Goal: Task Accomplishment & Management: Manage account settings

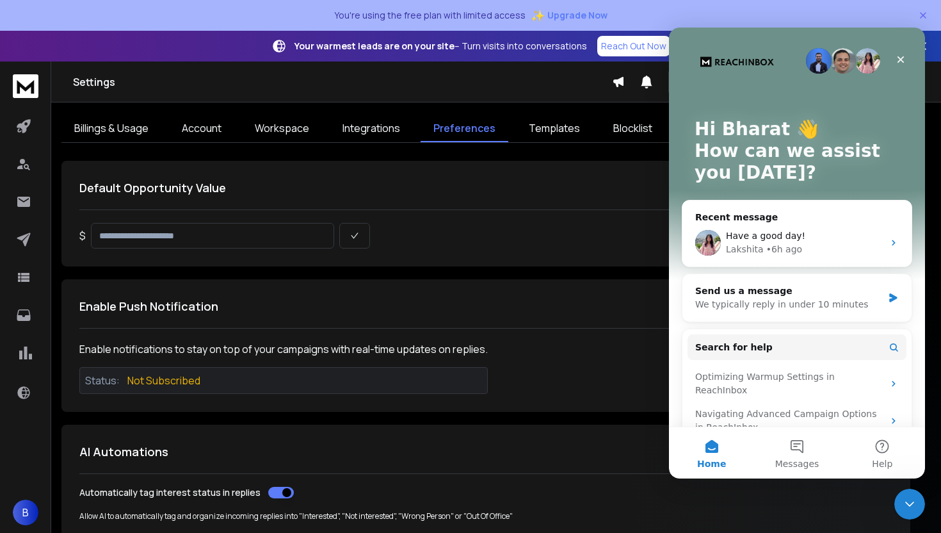
scroll to position [61, 0]
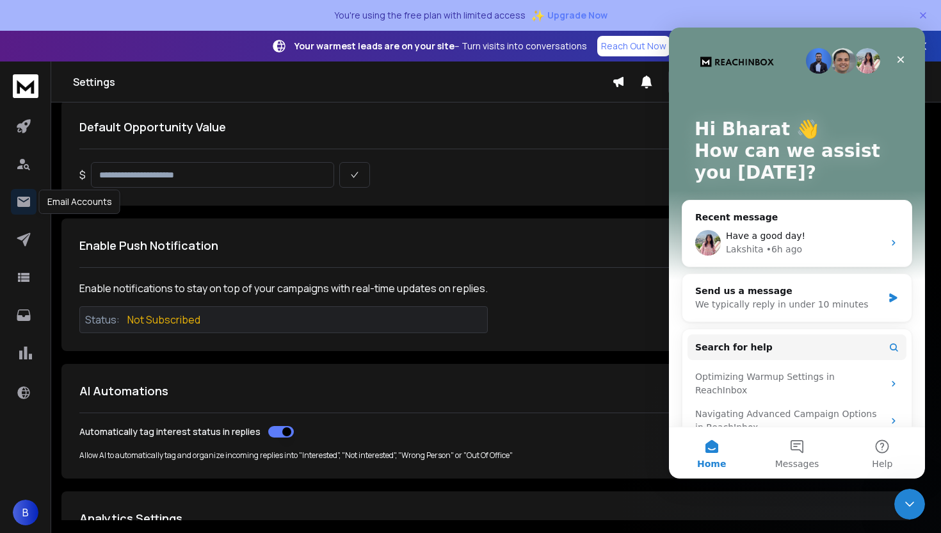
click at [28, 204] on icon at bounding box center [23, 202] width 13 height 10
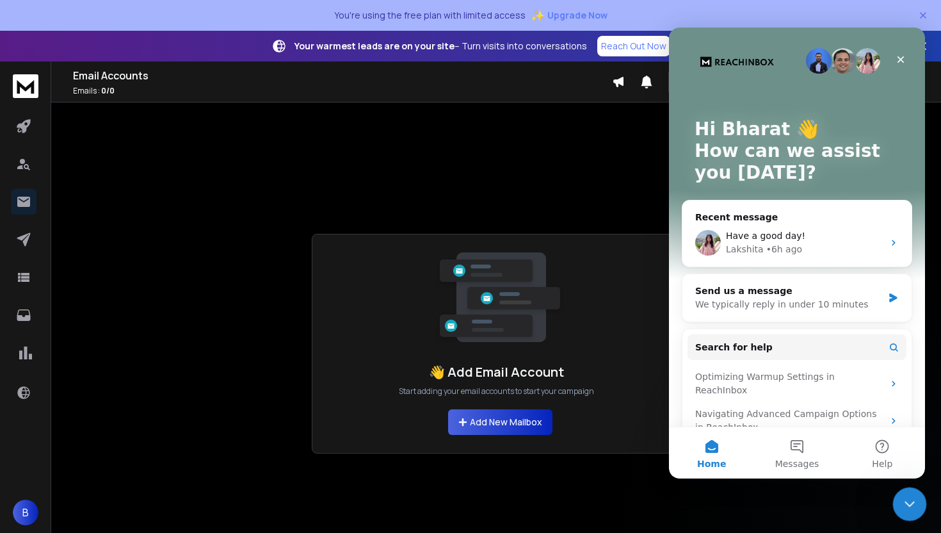
click at [907, 499] on icon "Close Intercom Messenger" at bounding box center [907, 501] width 15 height 15
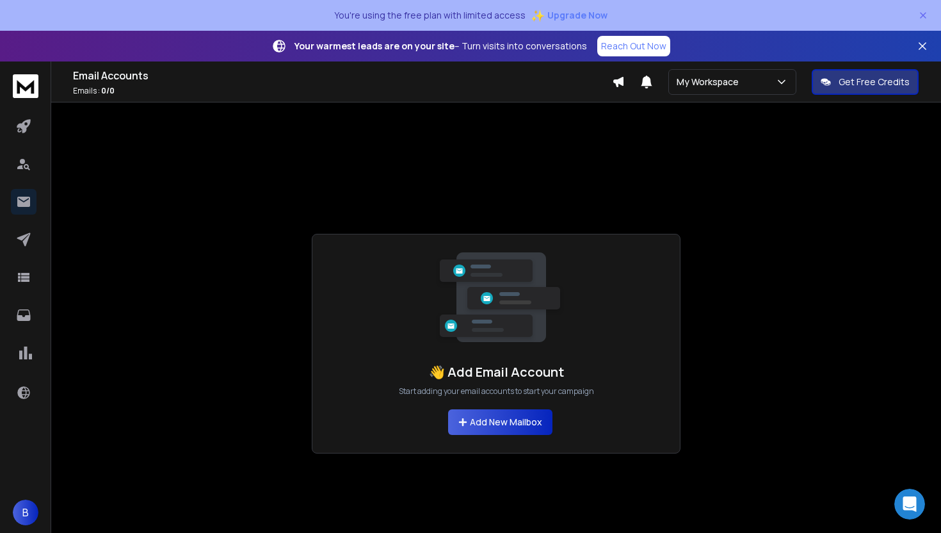
click at [514, 426] on button "Add New Mailbox" at bounding box center [500, 422] width 104 height 26
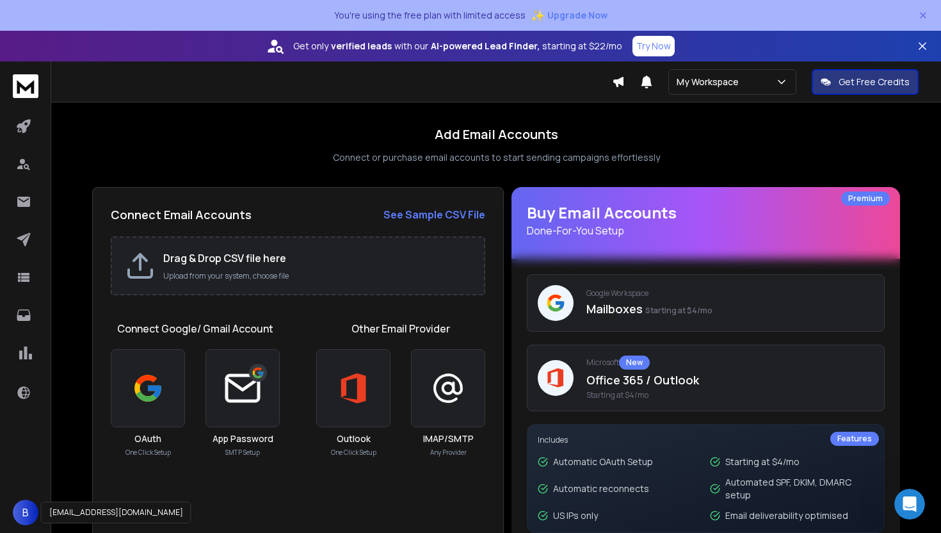
click at [24, 508] on span "B" at bounding box center [26, 512] width 26 height 26
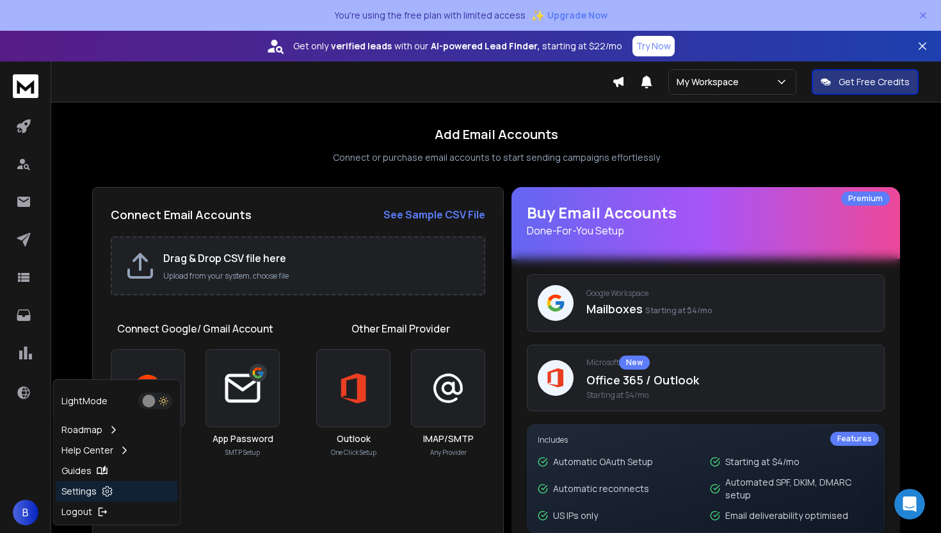
click at [83, 493] on p "Settings" at bounding box center [78, 491] width 35 height 13
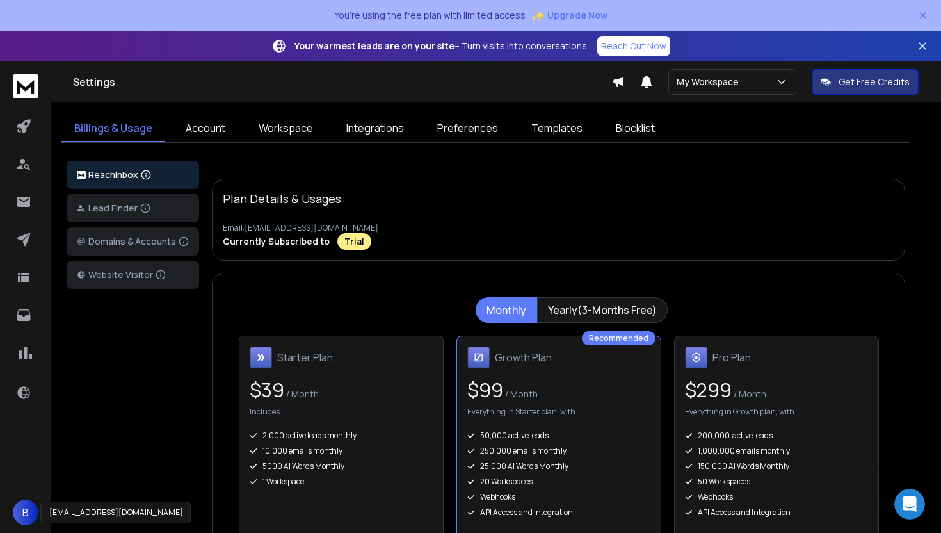
click at [17, 515] on span "B" at bounding box center [26, 512] width 26 height 26
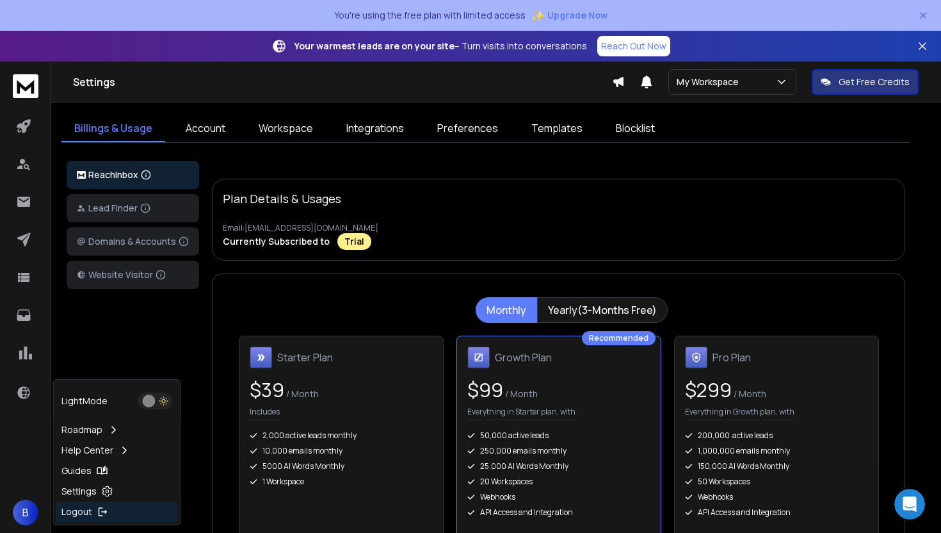
click at [85, 515] on p "Logout" at bounding box center [76, 511] width 31 height 13
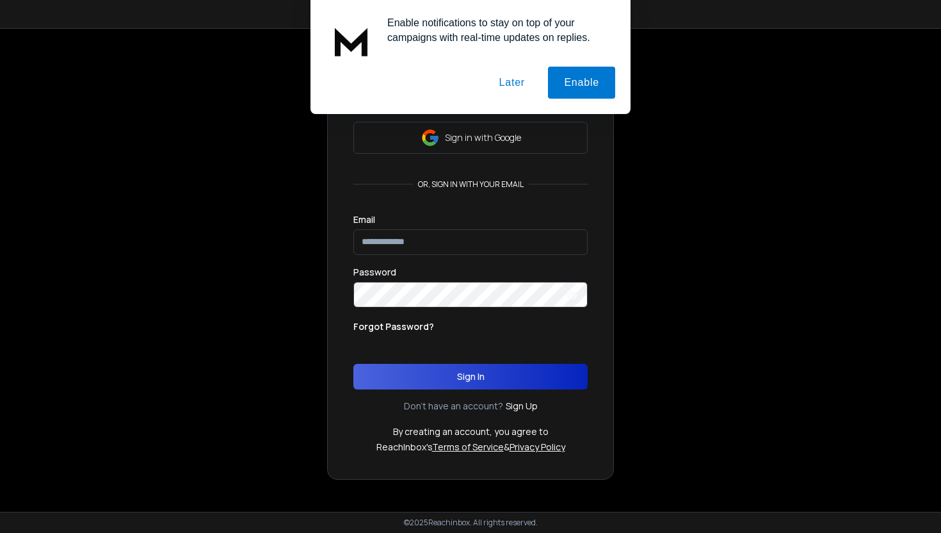
click at [523, 407] on link "Sign Up" at bounding box center [522, 406] width 32 height 13
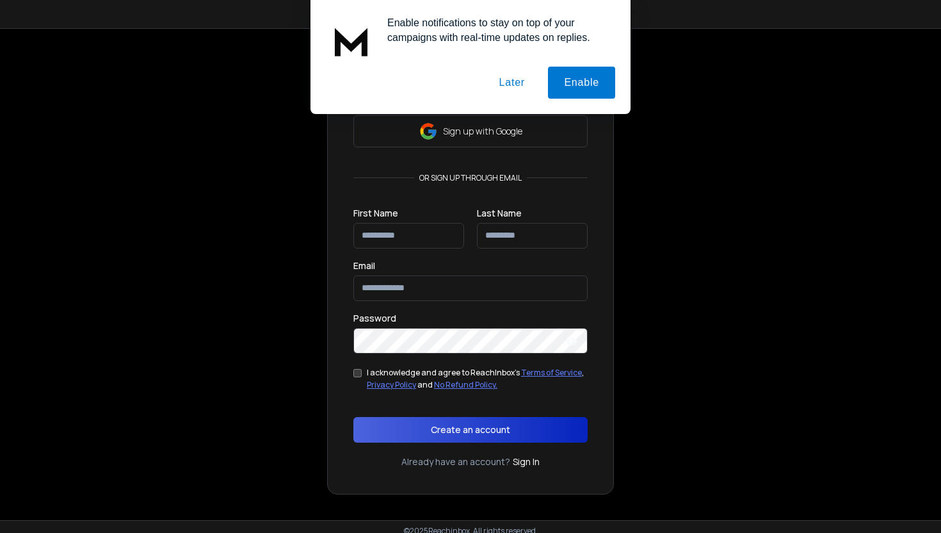
click at [520, 461] on link "Sign In" at bounding box center [526, 461] width 27 height 13
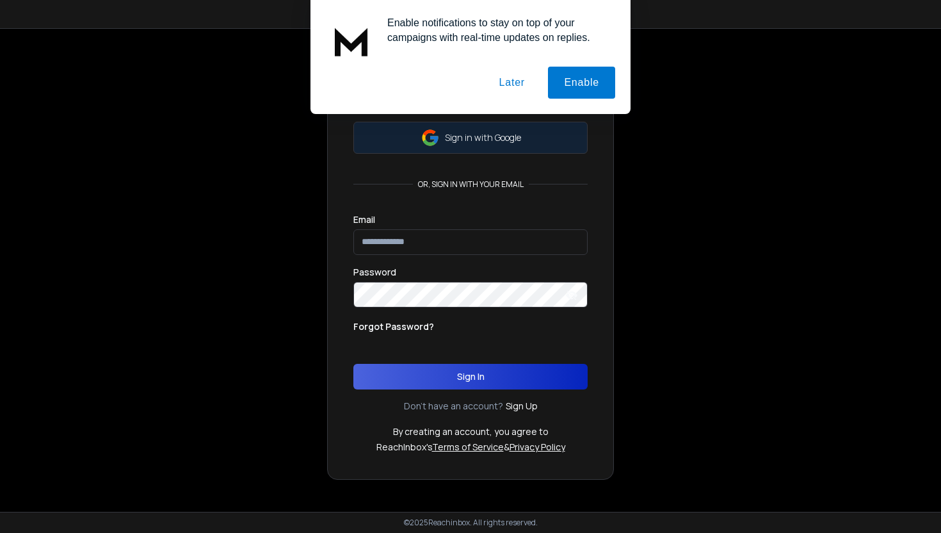
click at [484, 138] on p "Sign in with Google" at bounding box center [483, 137] width 76 height 13
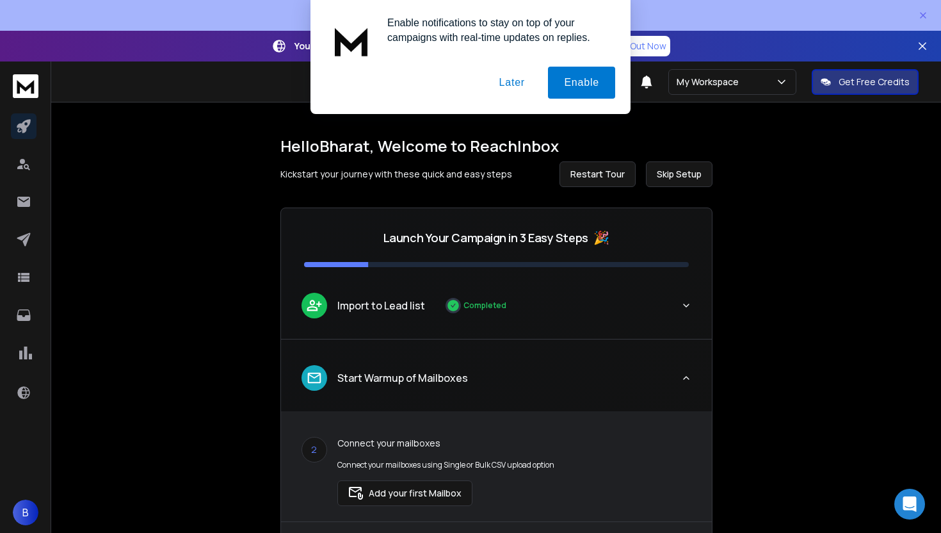
click at [524, 85] on button "Later" at bounding box center [512, 83] width 58 height 32
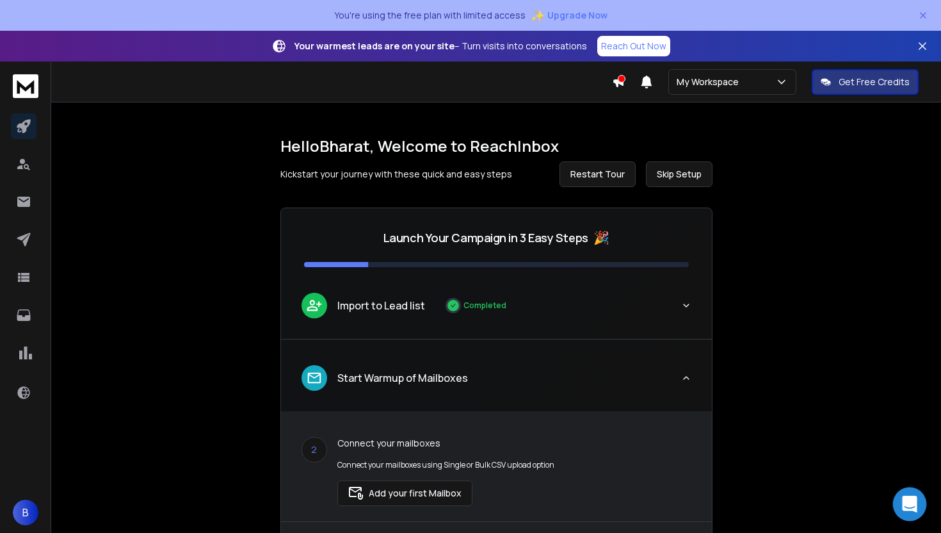
click at [904, 501] on icon "Open Intercom Messenger" at bounding box center [909, 504] width 15 height 17
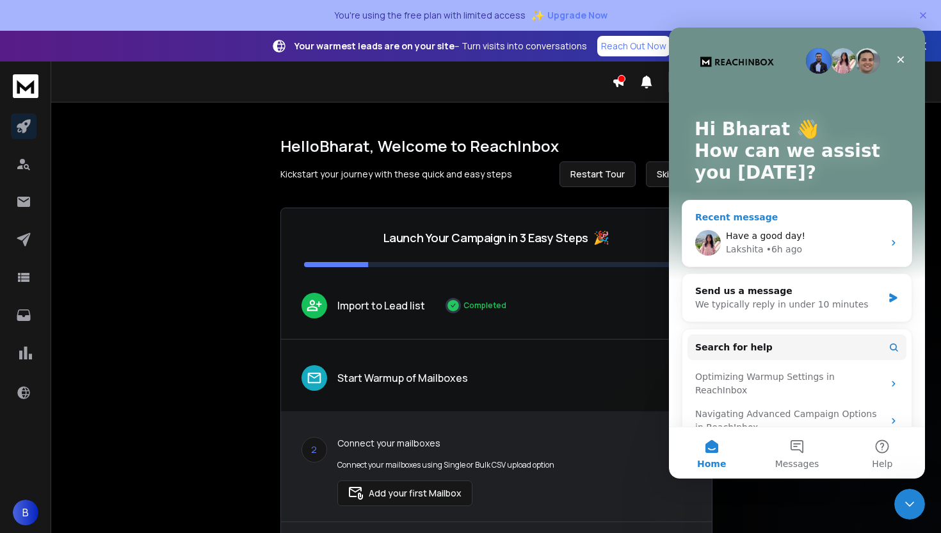
click at [773, 241] on div "Have a good day!" at bounding box center [805, 235] width 158 height 13
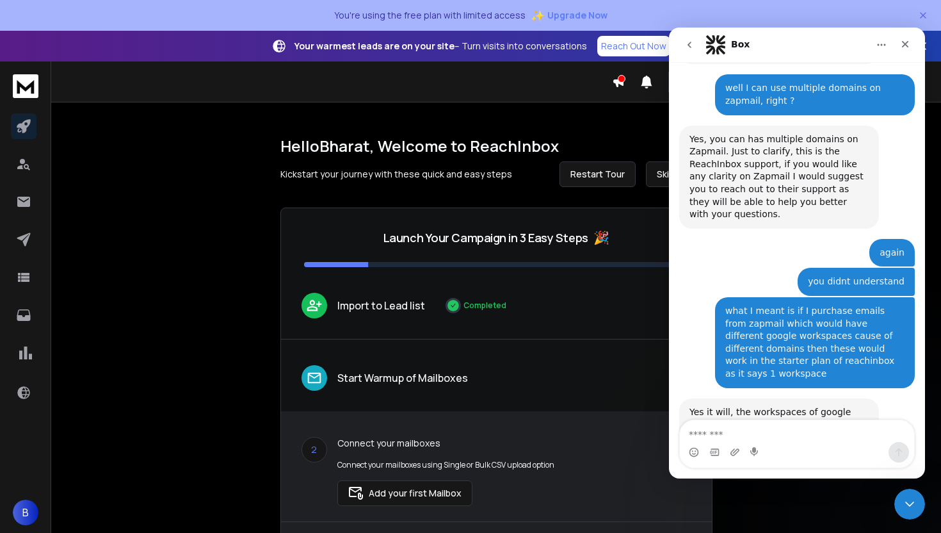
click at [756, 436] on textarea "Message…" at bounding box center [797, 431] width 234 height 22
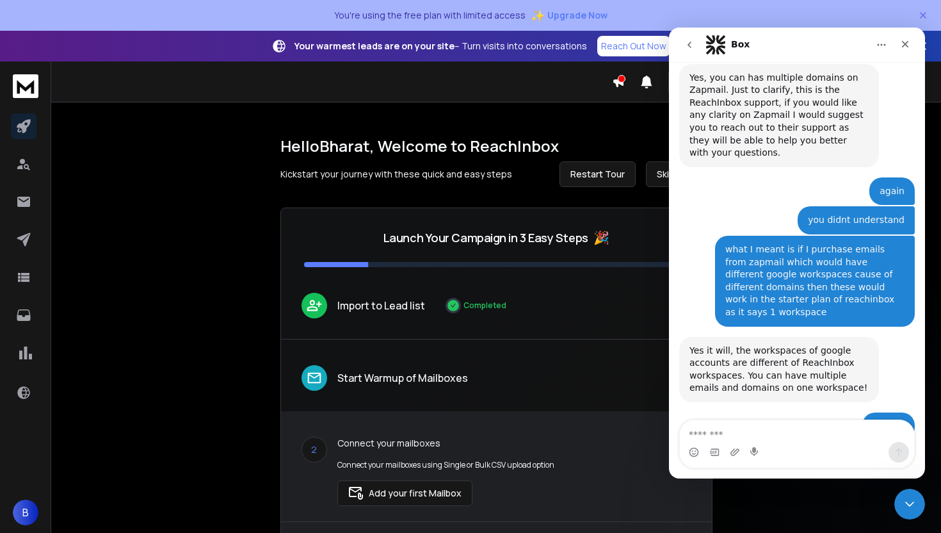
scroll to position [2451, 0]
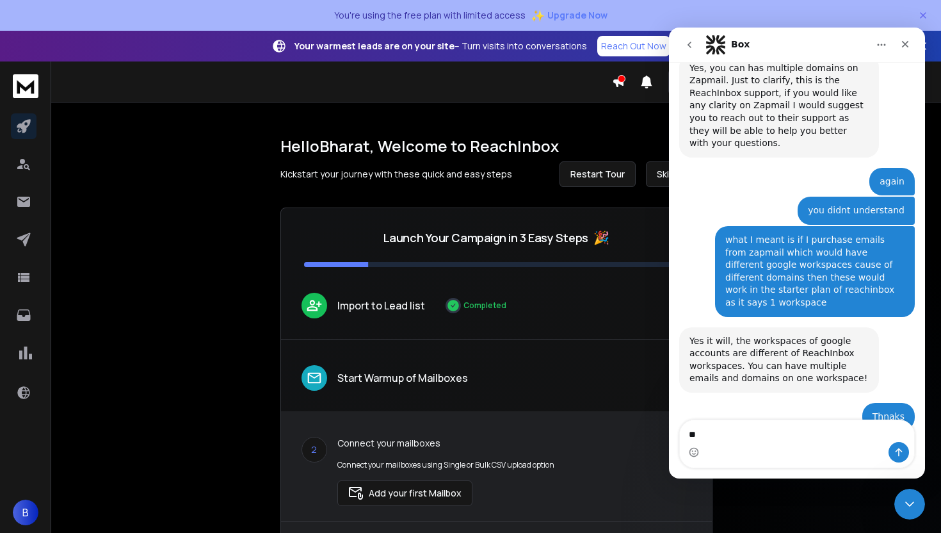
type textarea "**"
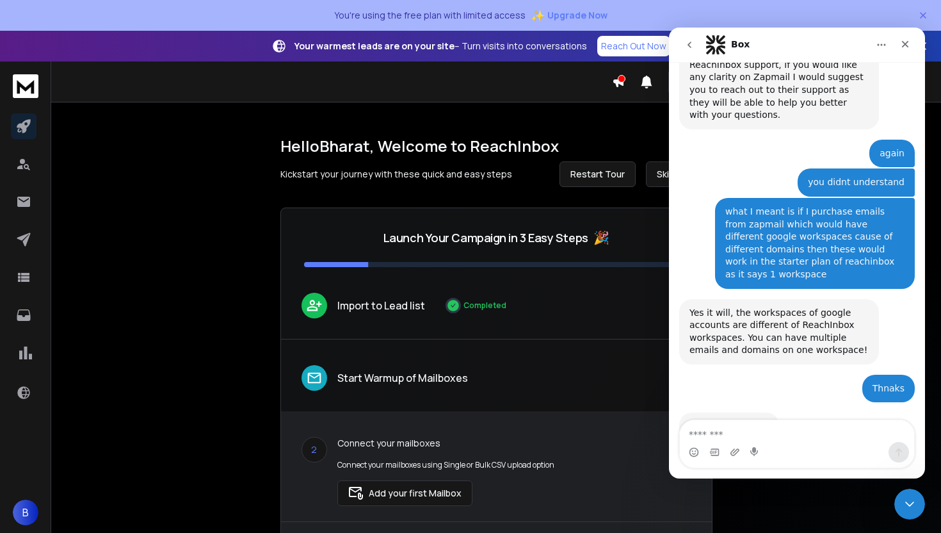
scroll to position [2490, 0]
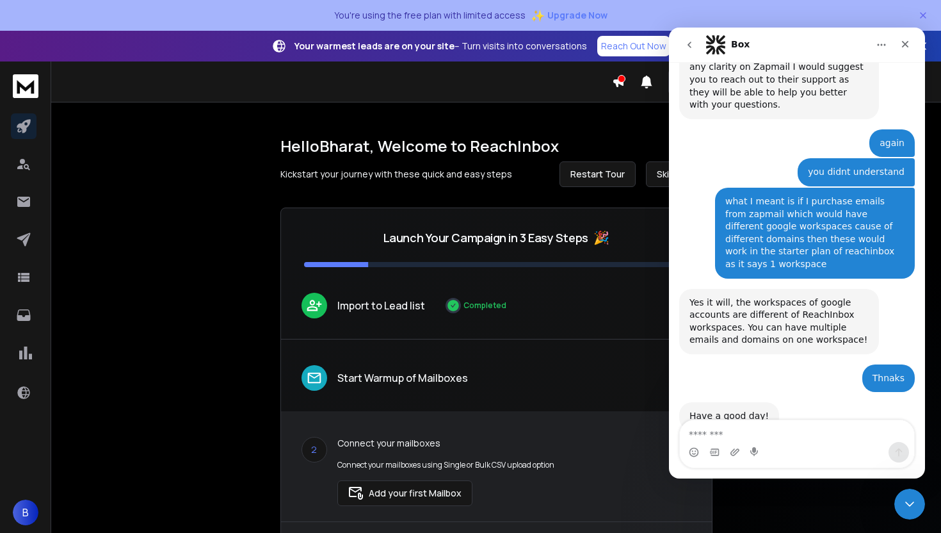
type textarea "*"
type textarea "**********"
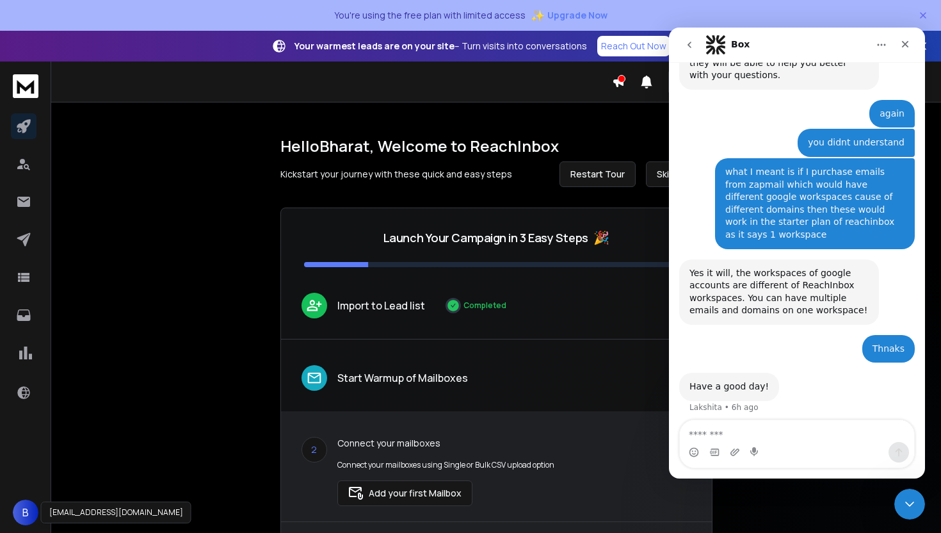
click at [28, 508] on span "B" at bounding box center [26, 512] width 26 height 26
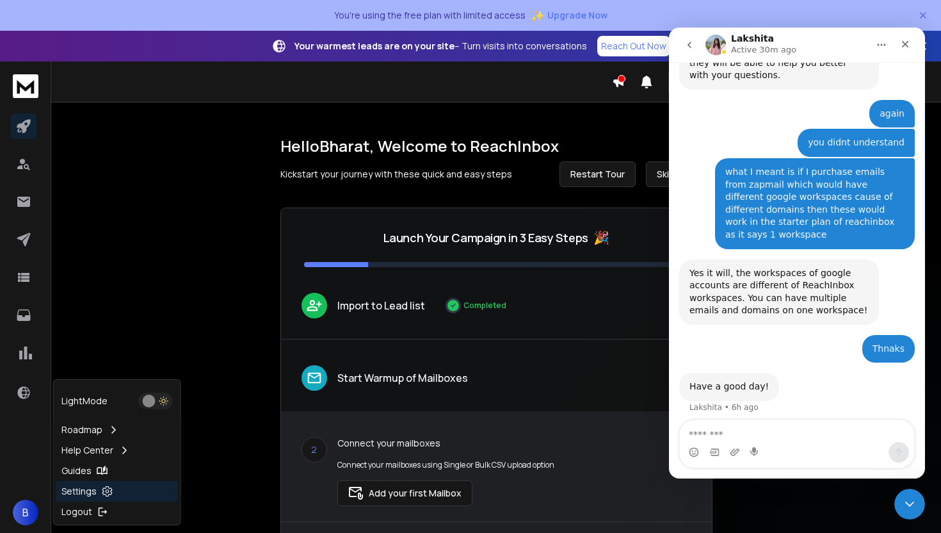
click at [93, 490] on p "Settings" at bounding box center [78, 491] width 35 height 13
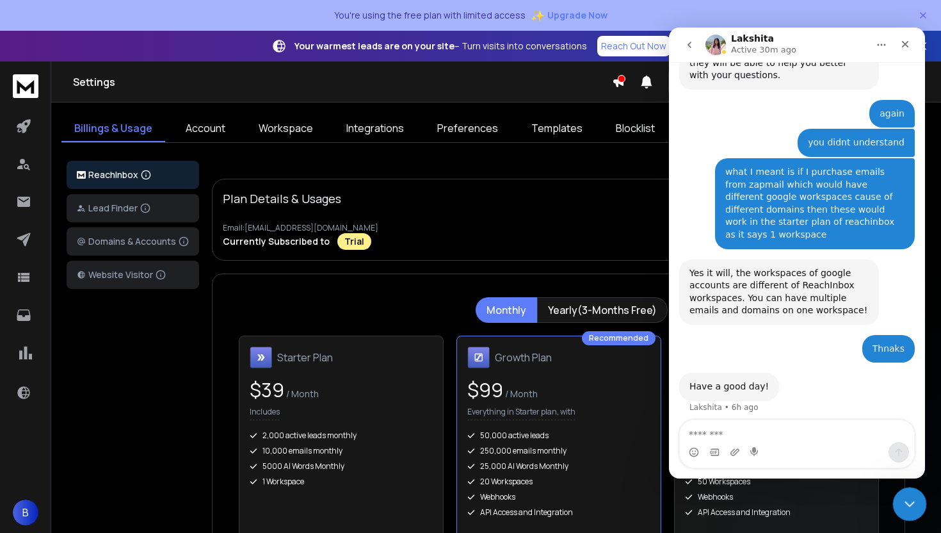
click at [904, 506] on icon "Close Intercom Messenger" at bounding box center [907, 501] width 15 height 15
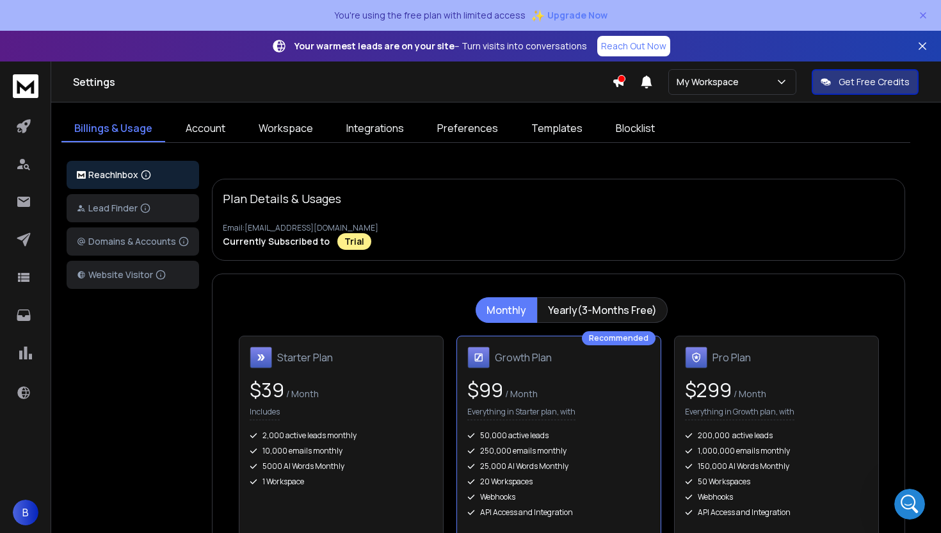
scroll to position [2519, 0]
click at [632, 129] on link "Blocklist" at bounding box center [635, 128] width 65 height 27
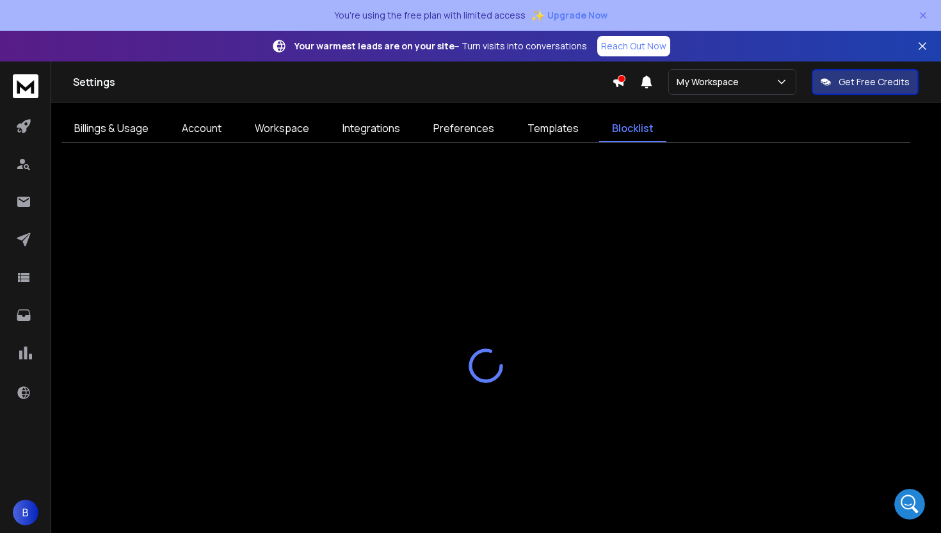
click at [544, 128] on link "Templates" at bounding box center [553, 128] width 77 height 27
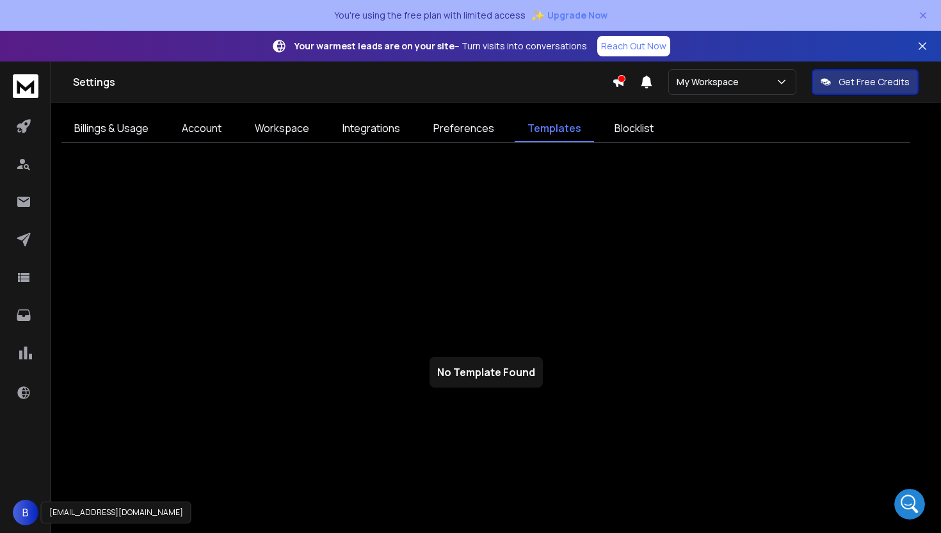
click at [24, 508] on span "B" at bounding box center [26, 512] width 26 height 26
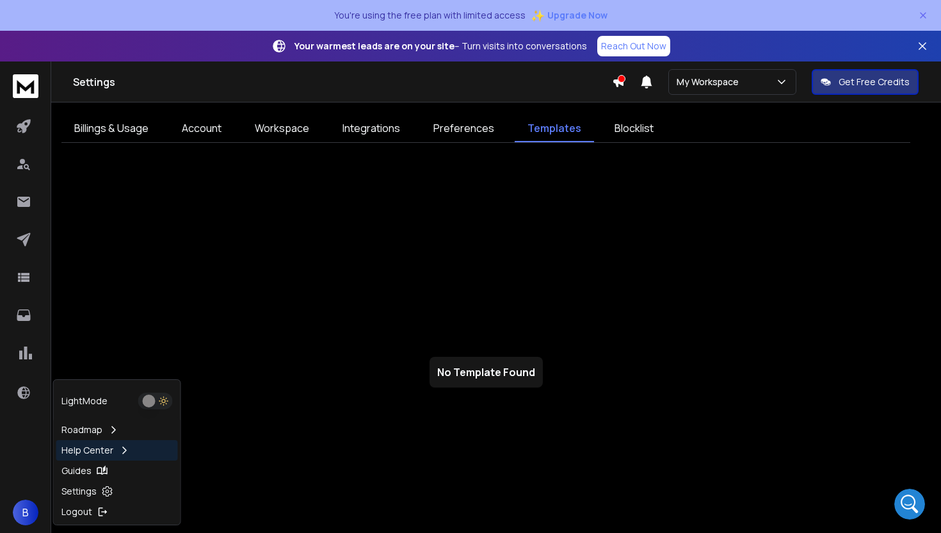
click at [118, 449] on icon at bounding box center [124, 450] width 13 height 13
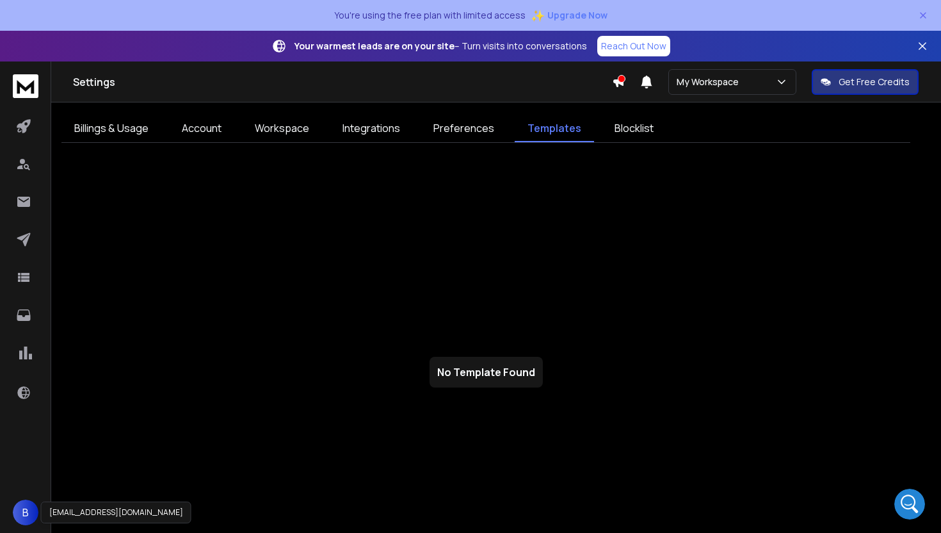
click at [33, 508] on span "B" at bounding box center [26, 512] width 26 height 26
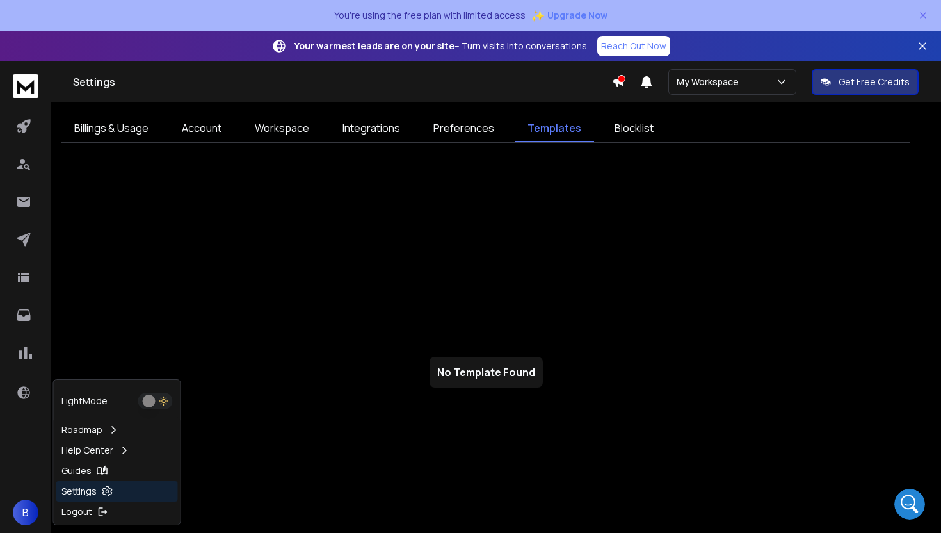
click at [87, 492] on p "Settings" at bounding box center [78, 491] width 35 height 13
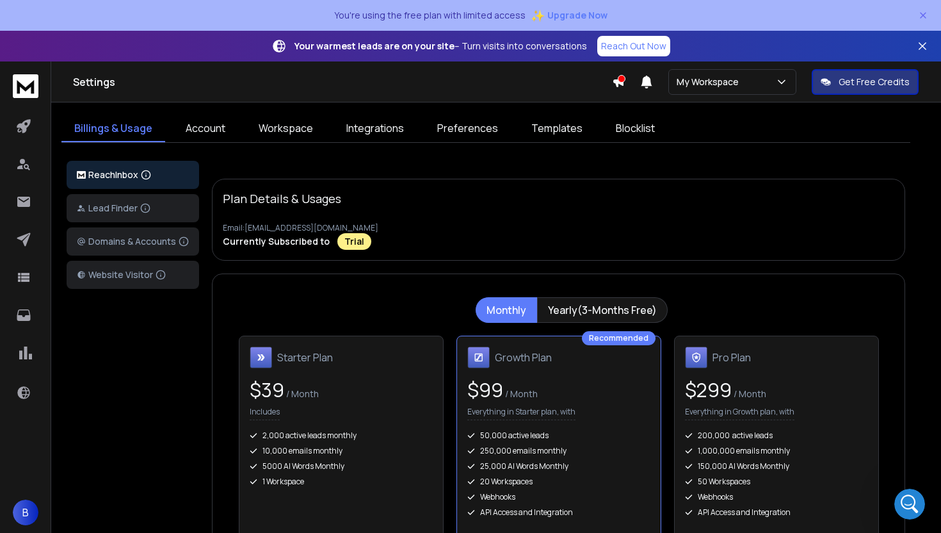
click at [196, 127] on link "Account" at bounding box center [205, 128] width 65 height 27
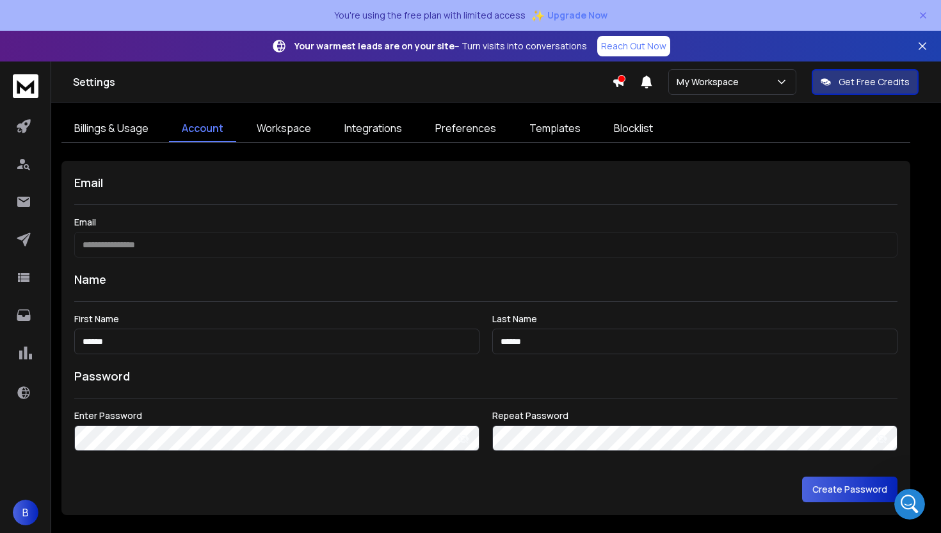
click at [845, 482] on button "Create Password" at bounding box center [849, 489] width 95 height 26
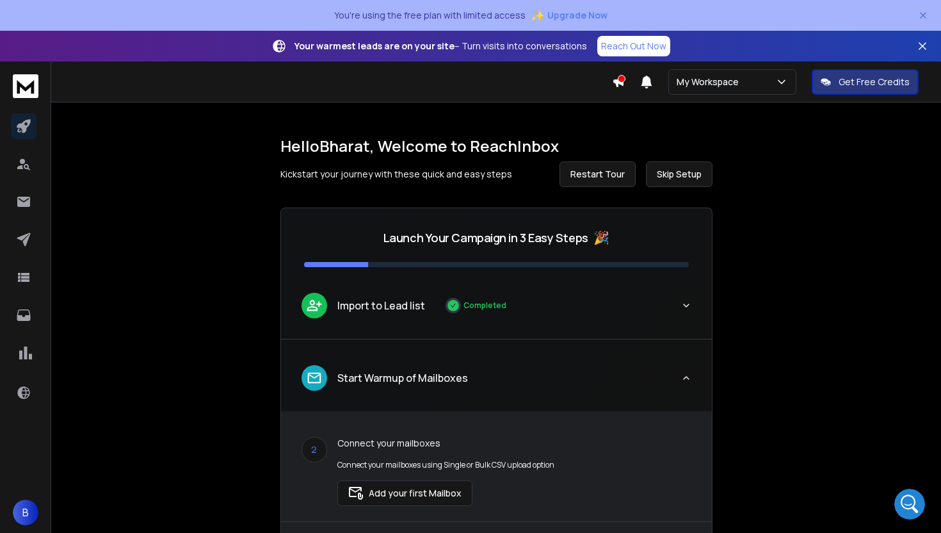
click at [466, 384] on button "Start Warmup of Mailboxes" at bounding box center [496, 383] width 431 height 56
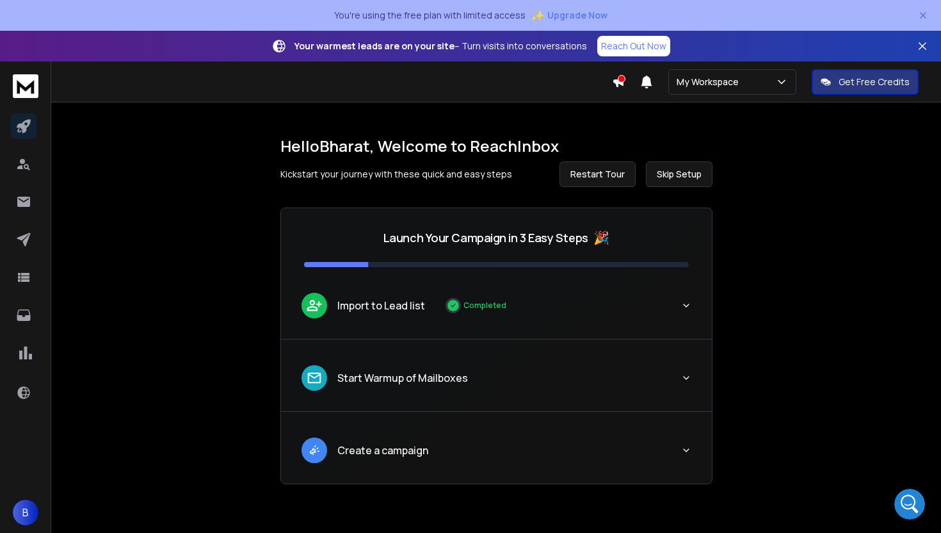
click at [466, 384] on button "Start Warmup of Mailboxes" at bounding box center [496, 383] width 431 height 56
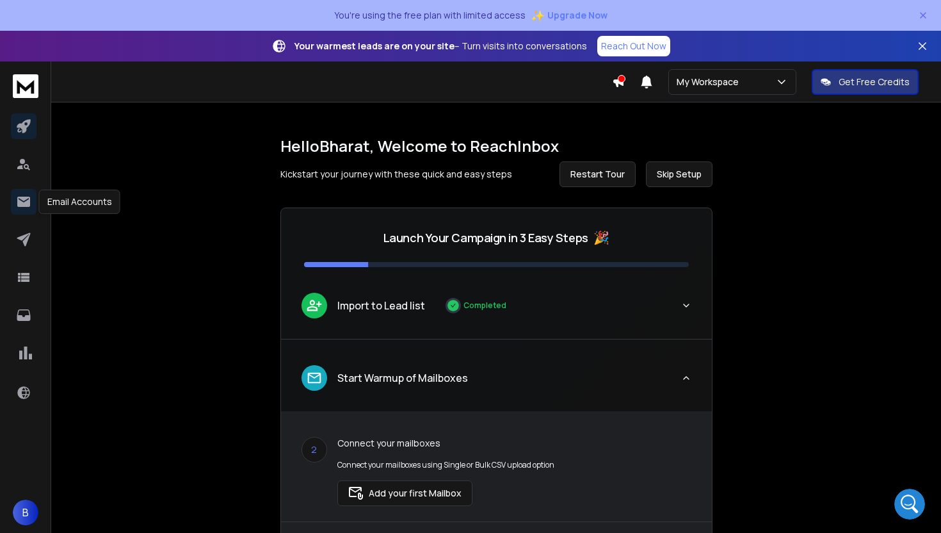
click at [25, 203] on icon at bounding box center [23, 202] width 13 height 10
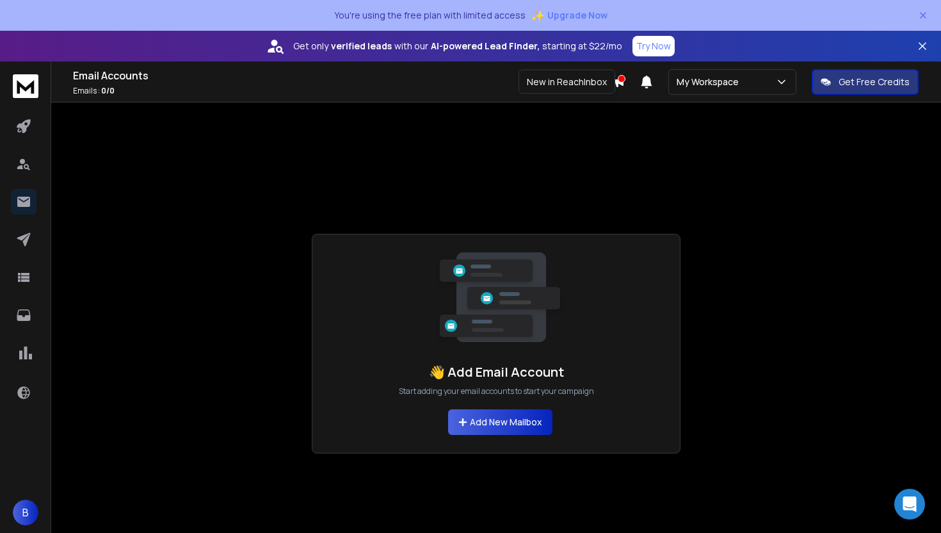
click at [626, 81] on div at bounding box center [622, 79] width 8 height 8
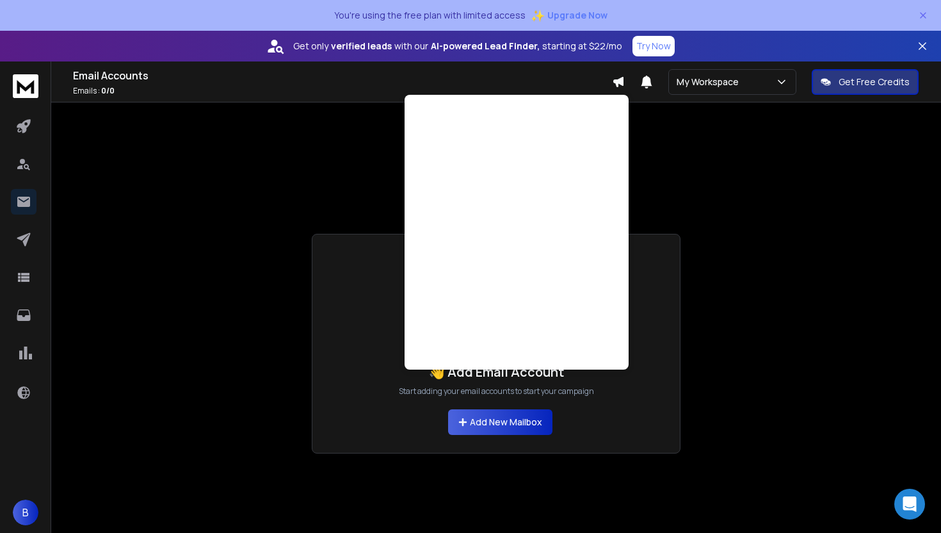
click at [781, 425] on div "👋 Add Email Account Start adding your email accounts to start your campaign Add…" at bounding box center [496, 344] width 849 height 220
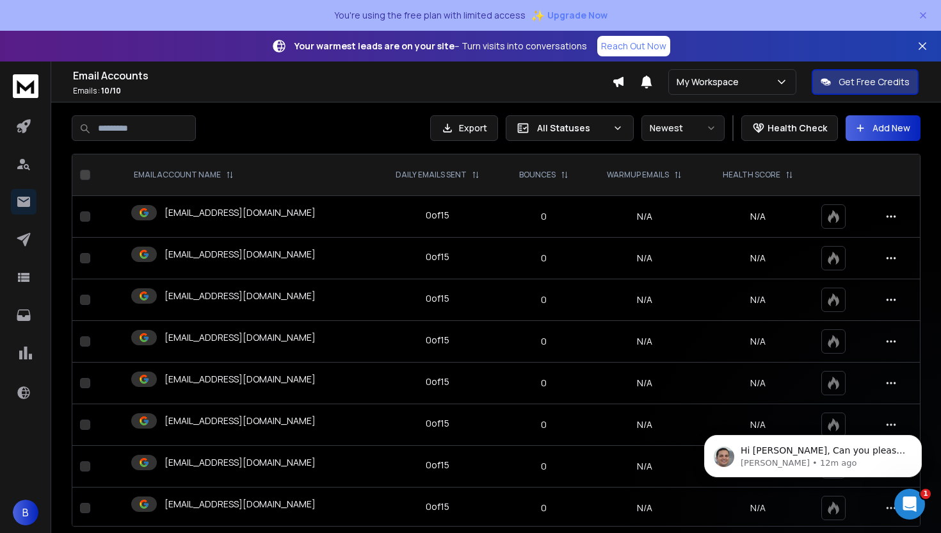
scroll to position [96, 0]
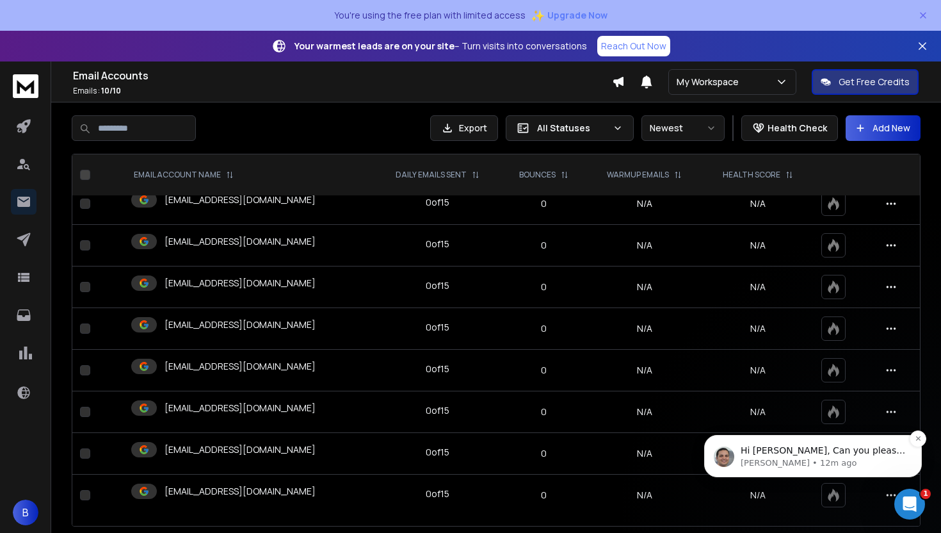
click at [826, 452] on p "Hi [PERSON_NAME], Can you please clarify which password you’re referring to, so…" at bounding box center [823, 450] width 165 height 13
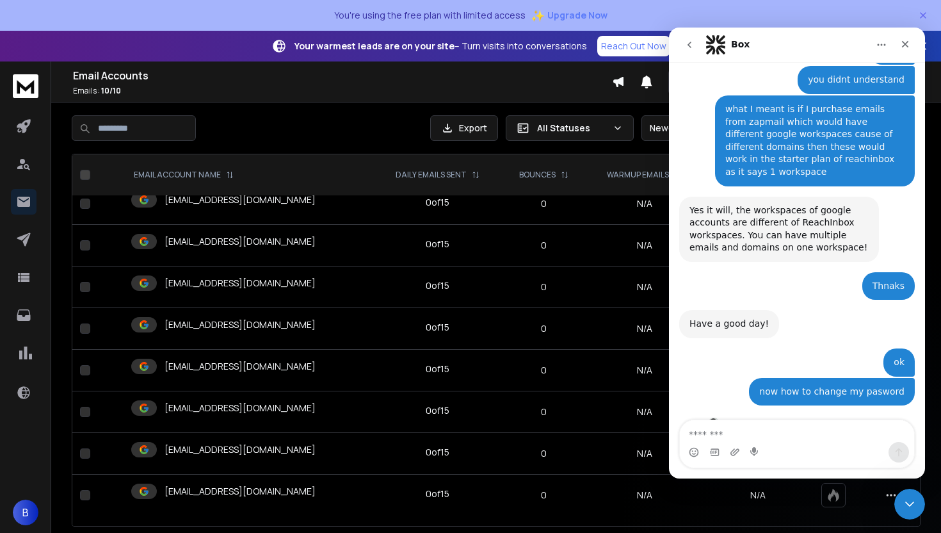
scroll to position [2630, 0]
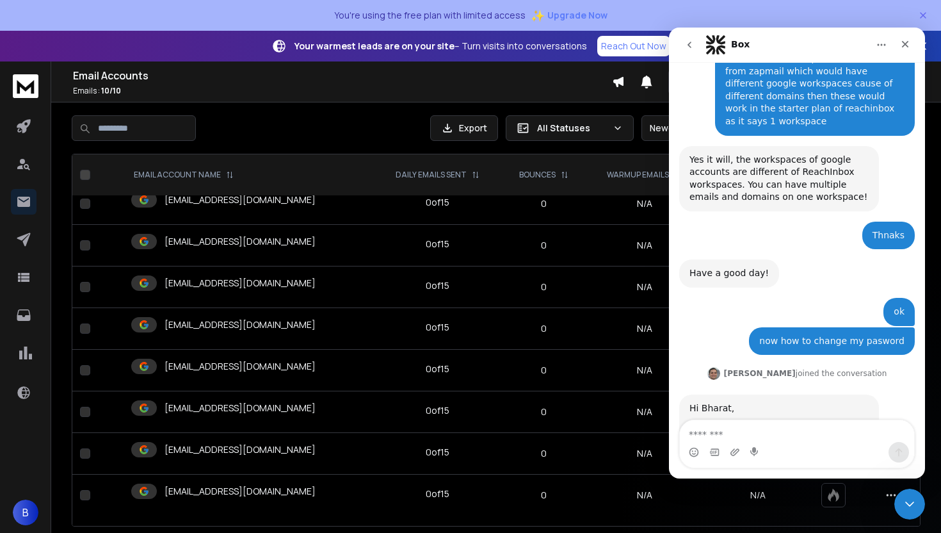
click at [788, 426] on textarea "Message…" at bounding box center [797, 431] width 234 height 22
type textarea "**********"
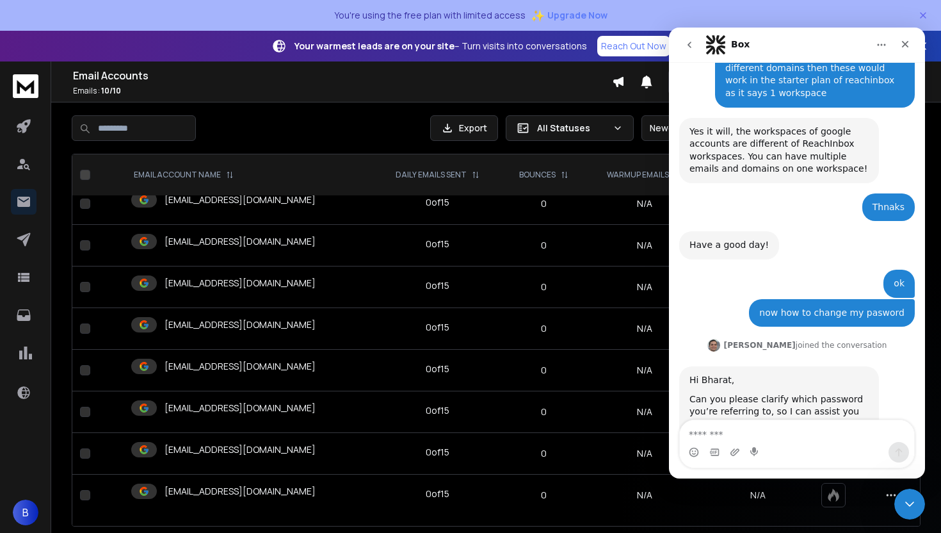
scroll to position [2669, 0]
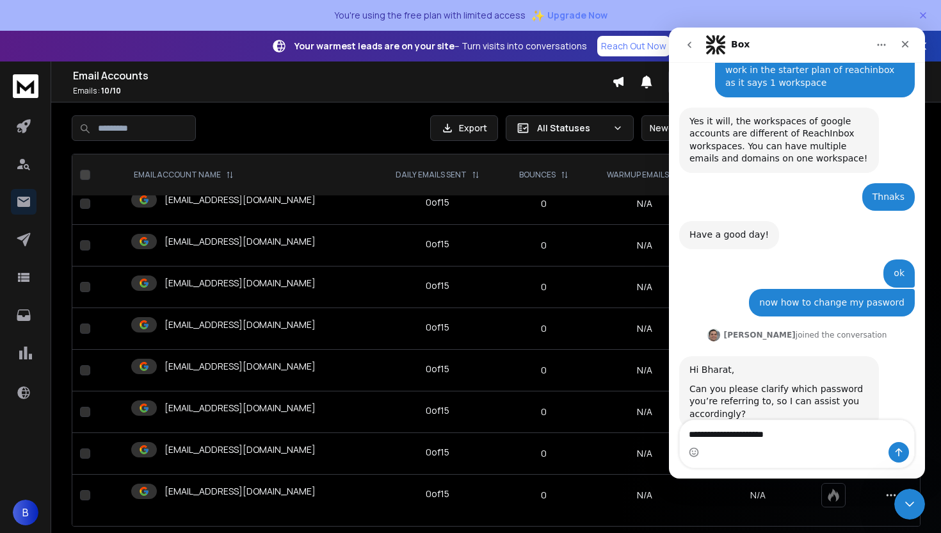
type textarea "**********"
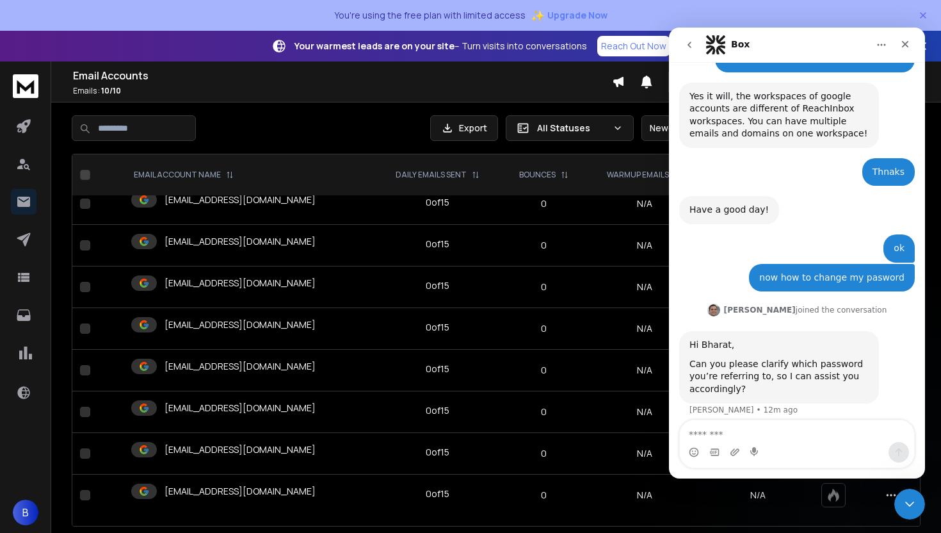
scroll to position [2698, 0]
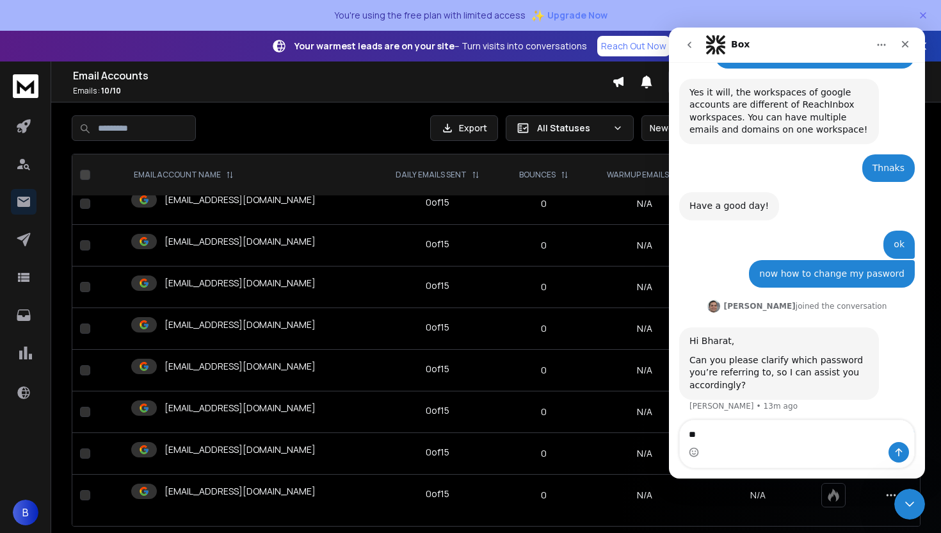
type textarea "*"
click at [909, 509] on icon "Close Intercom Messenger" at bounding box center [907, 501] width 15 height 15
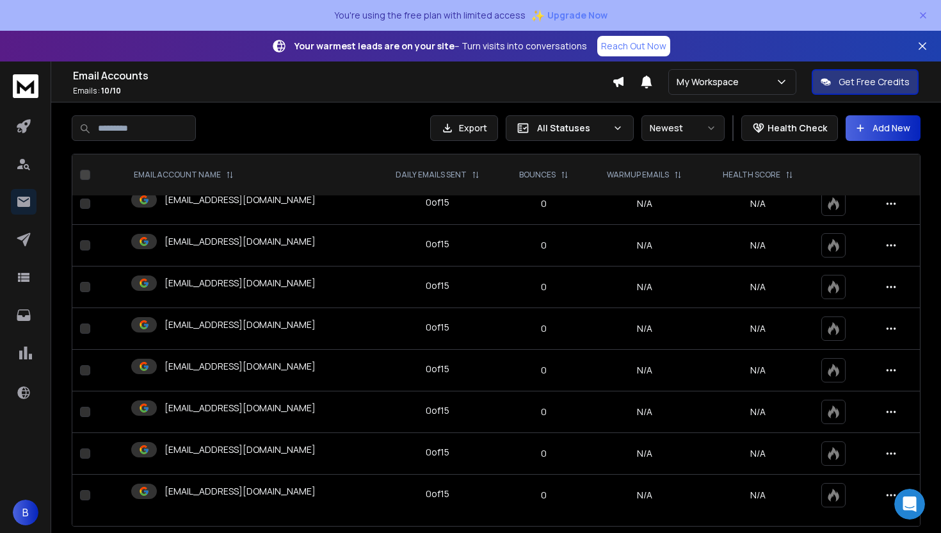
scroll to position [0, 0]
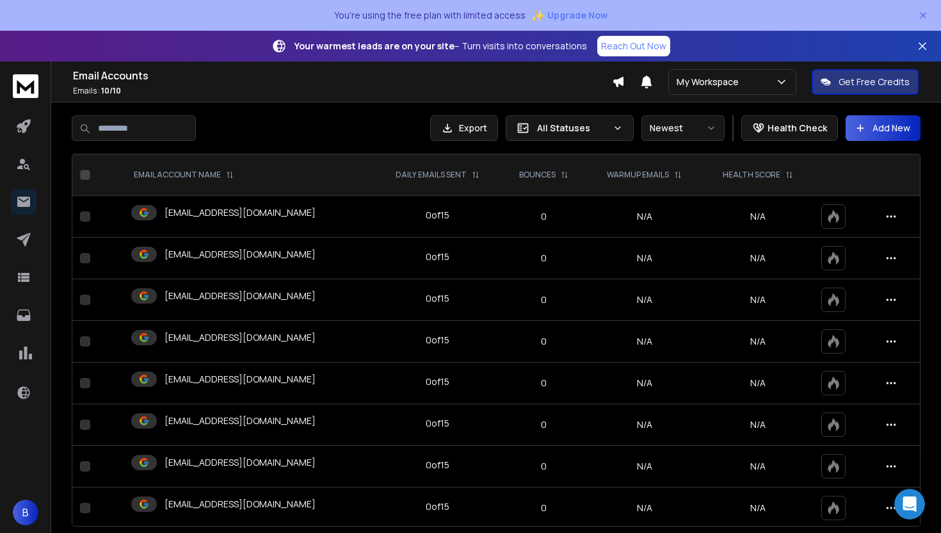
click at [902, 132] on button "Add New" at bounding box center [883, 128] width 75 height 26
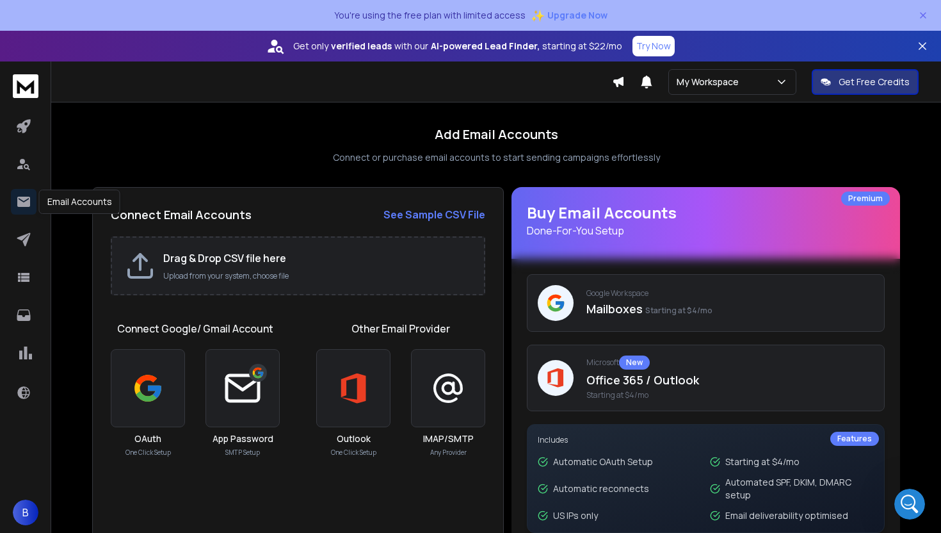
click at [26, 194] on icon at bounding box center [23, 201] width 15 height 15
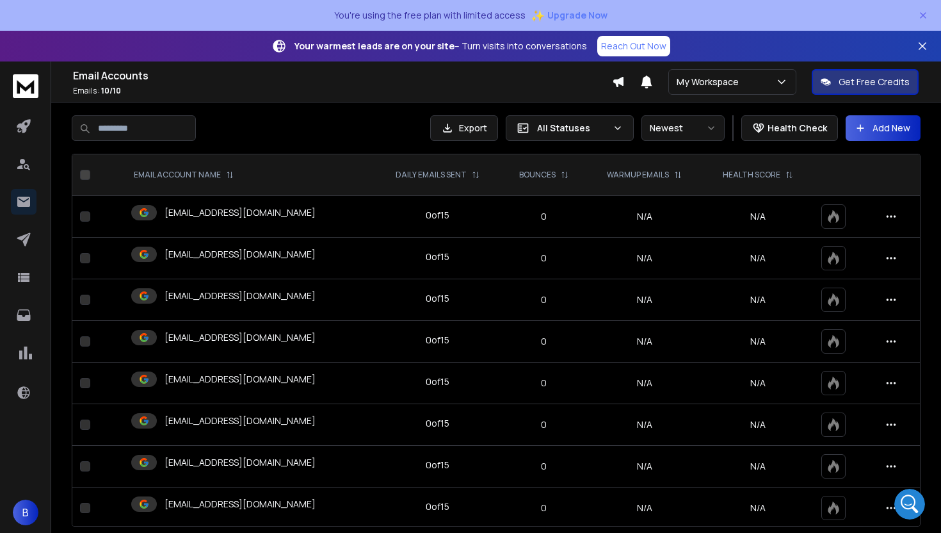
click at [576, 130] on p "All Statuses" at bounding box center [572, 128] width 70 height 13
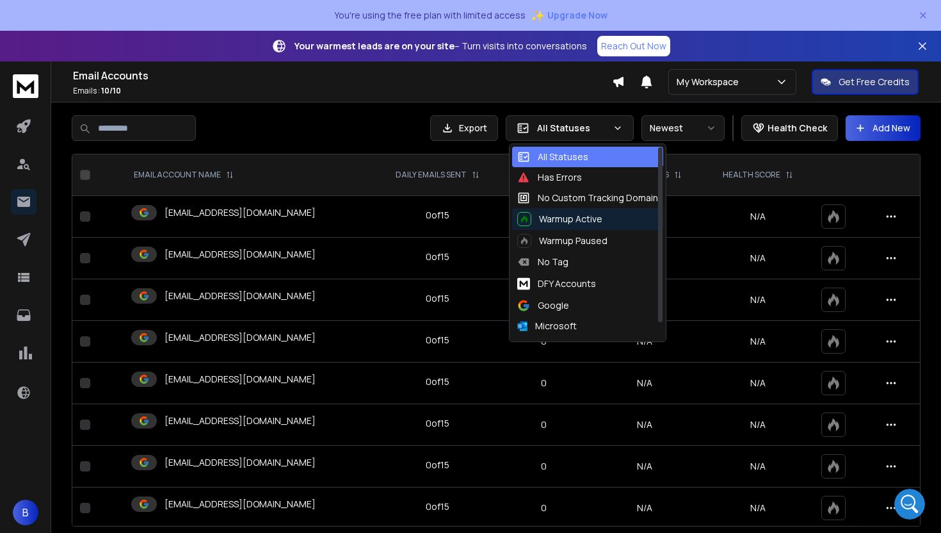
click at [553, 219] on div "Warmup Active" at bounding box center [559, 219] width 85 height 14
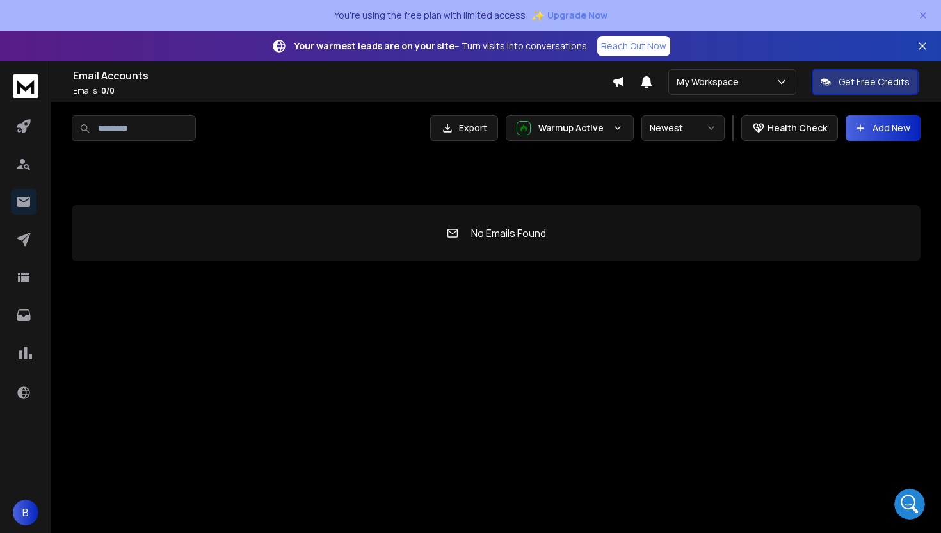
click at [584, 133] on p "Warmup Active" at bounding box center [573, 128] width 69 height 13
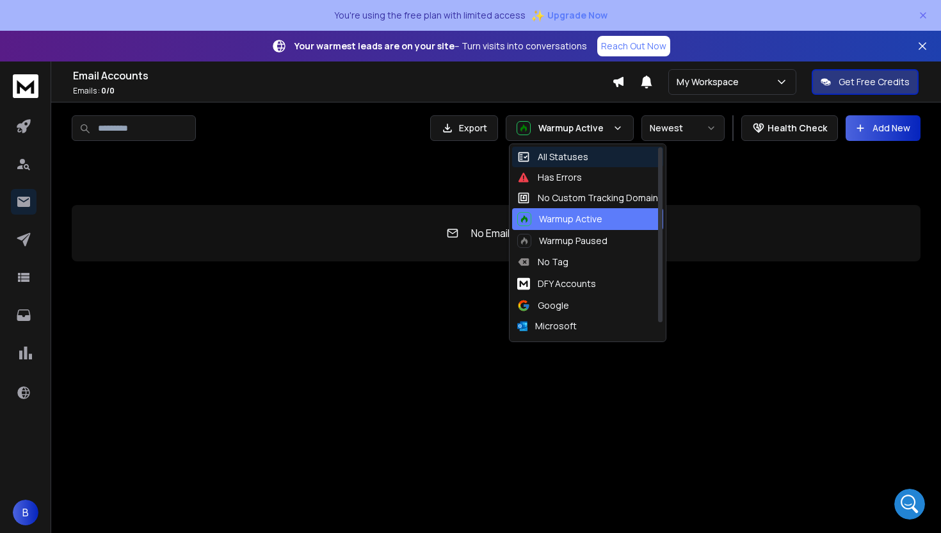
click at [571, 159] on div "All Statuses" at bounding box center [552, 156] width 71 height 13
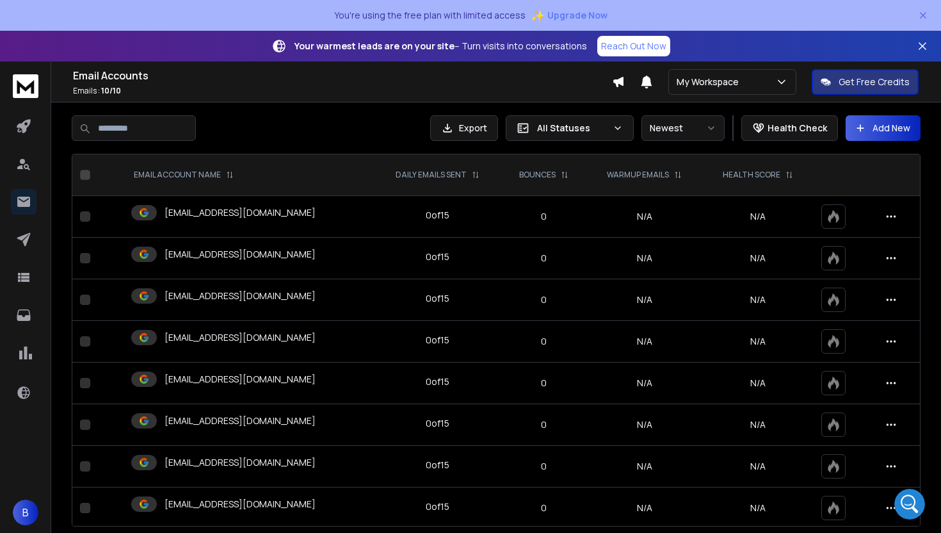
click at [828, 216] on icon at bounding box center [833, 216] width 11 height 13
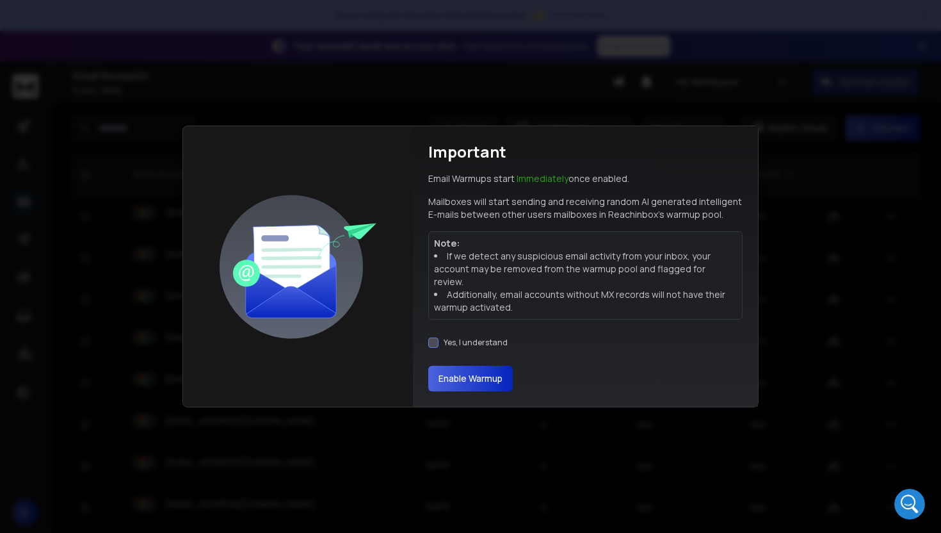
scroll to position [2747, 0]
click at [435, 339] on button "Yes, I understand" at bounding box center [433, 342] width 10 height 10
click at [461, 373] on button "Enable Warmup" at bounding box center [470, 379] width 85 height 26
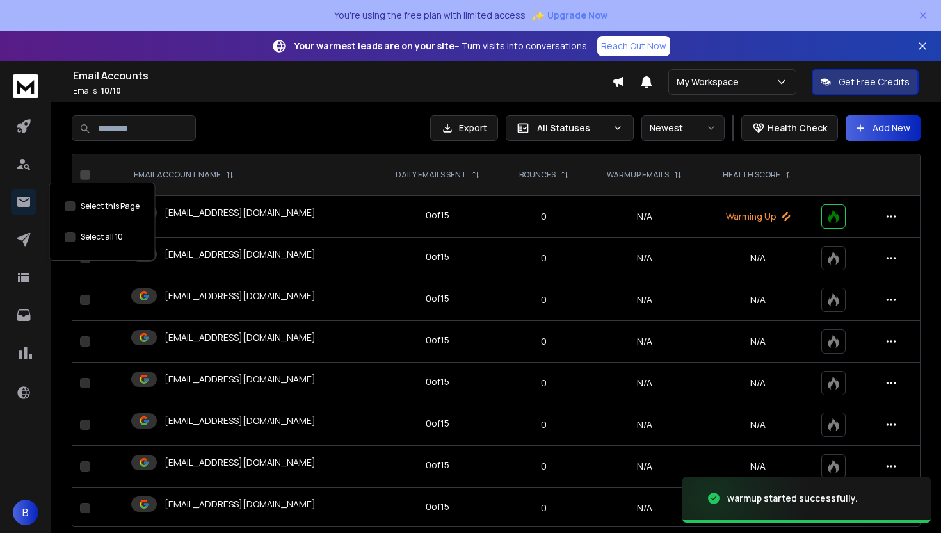
click at [86, 177] on button "Select this Page" at bounding box center [85, 175] width 10 height 10
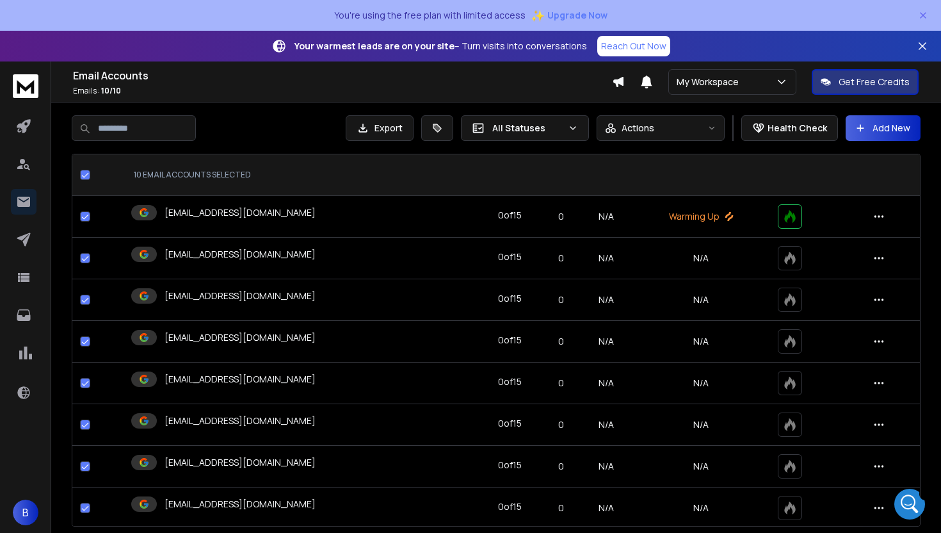
scroll to position [2737, 0]
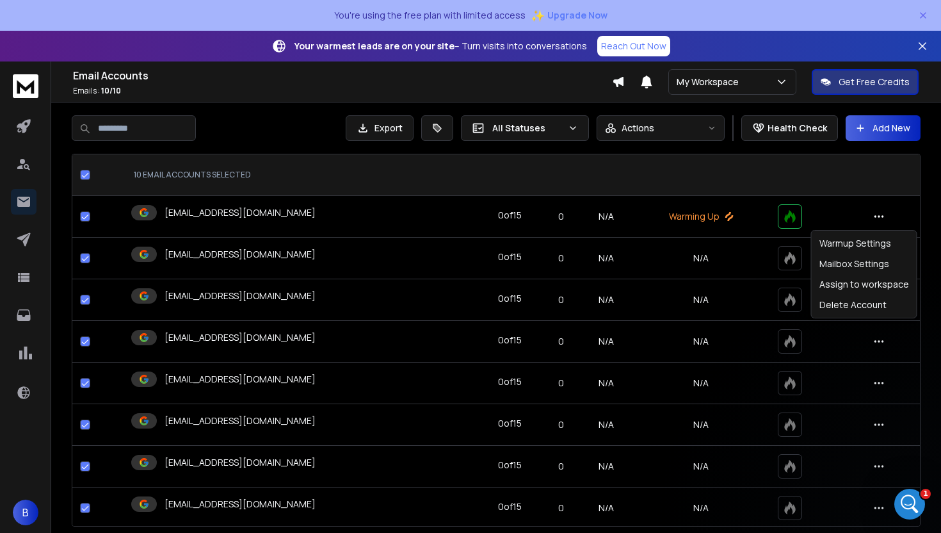
click at [883, 214] on icon at bounding box center [879, 217] width 12 height 12
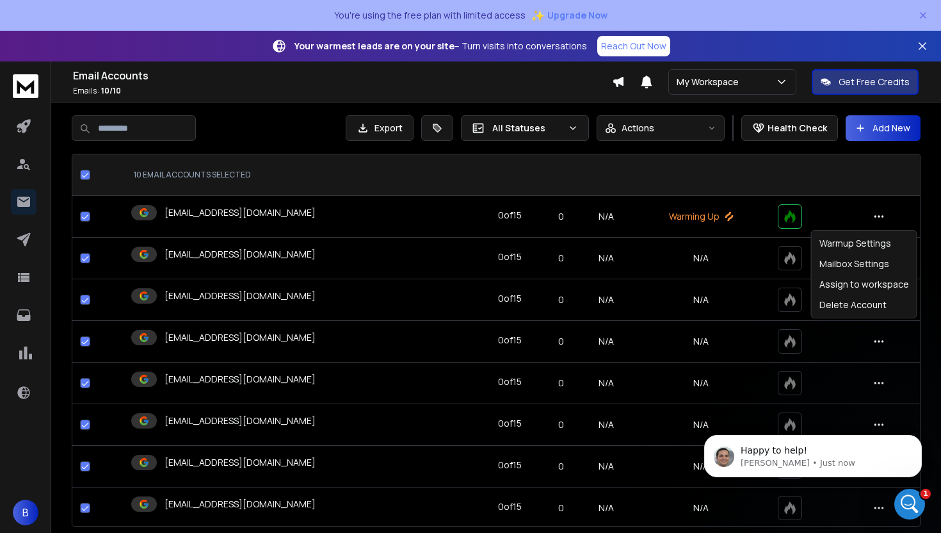
scroll to position [2736, 0]
click at [863, 187] on th at bounding box center [879, 175] width 81 height 42
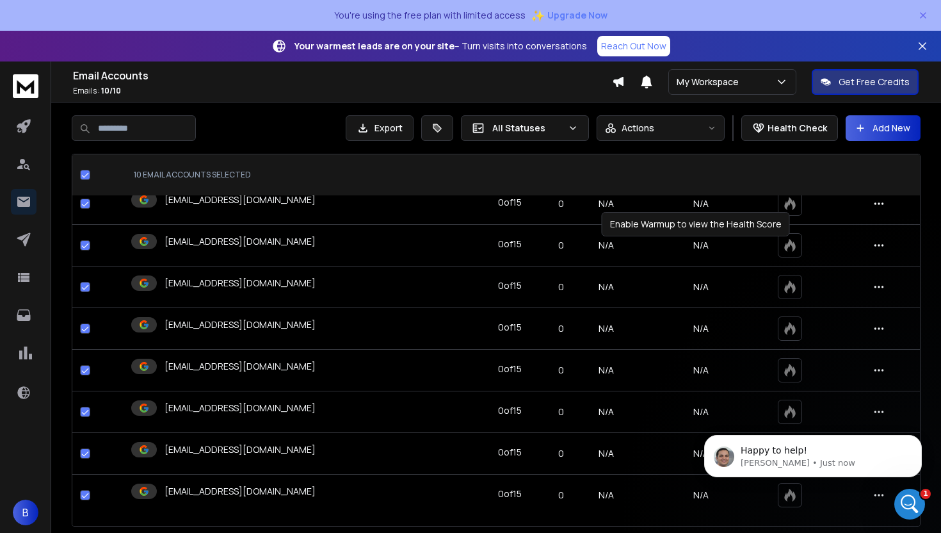
scroll to position [0, 0]
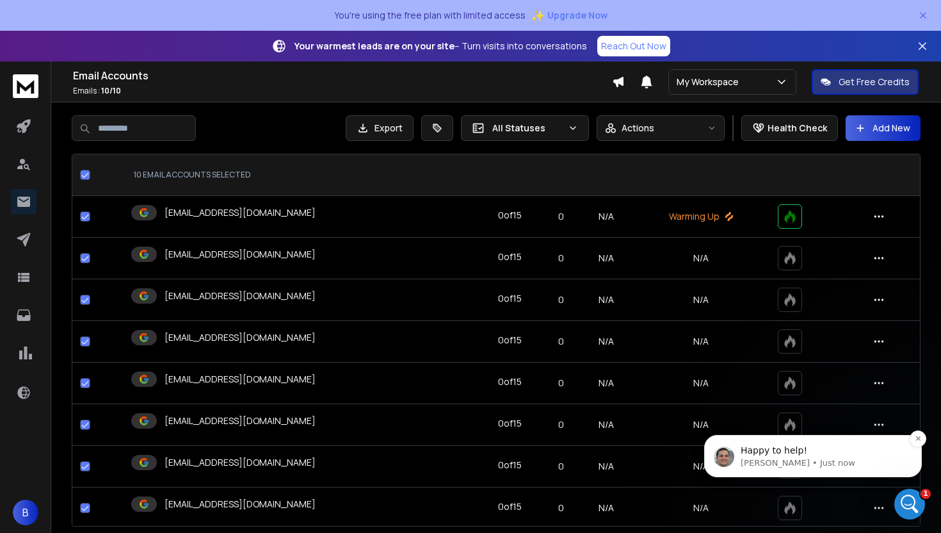
click at [832, 457] on p "Raj • Just now" at bounding box center [823, 463] width 165 height 12
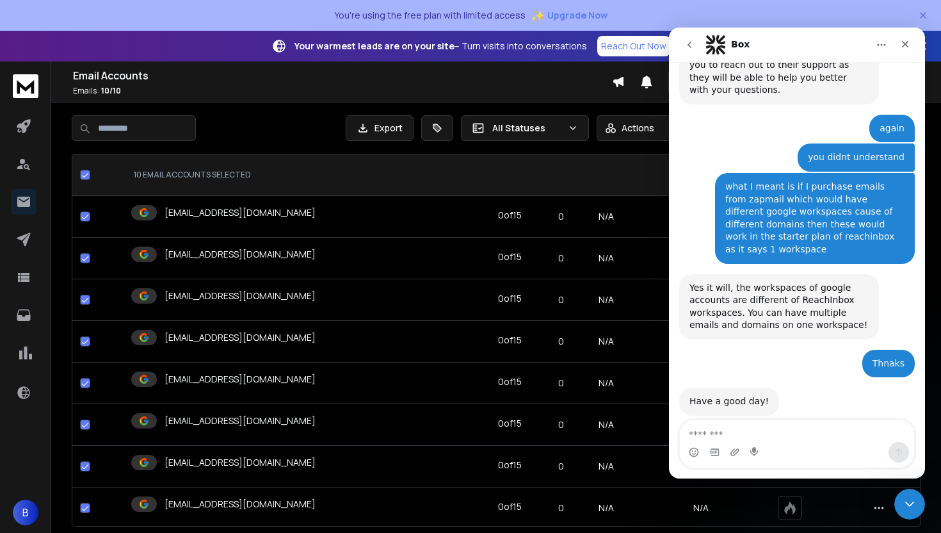
scroll to position [2757, 0]
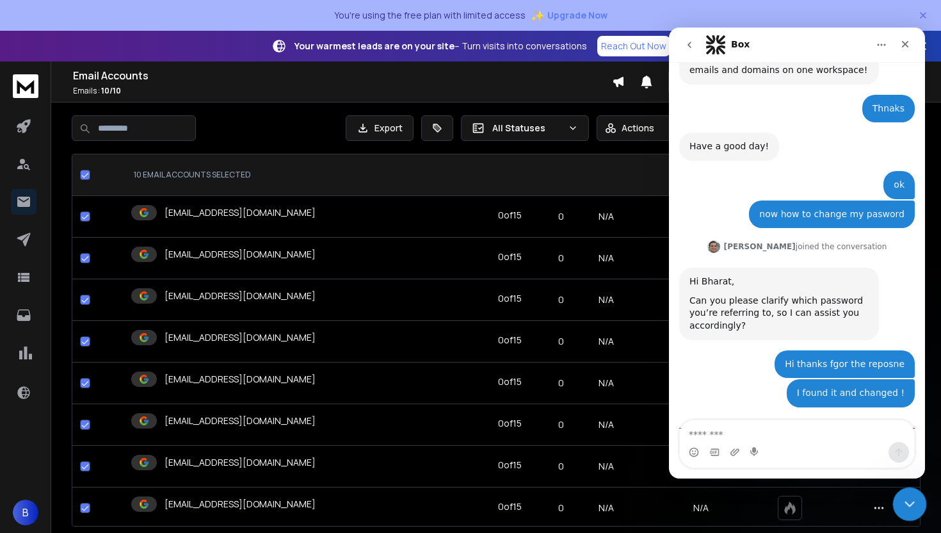
click at [906, 492] on div "Close Intercom Messenger" at bounding box center [908, 502] width 31 height 31
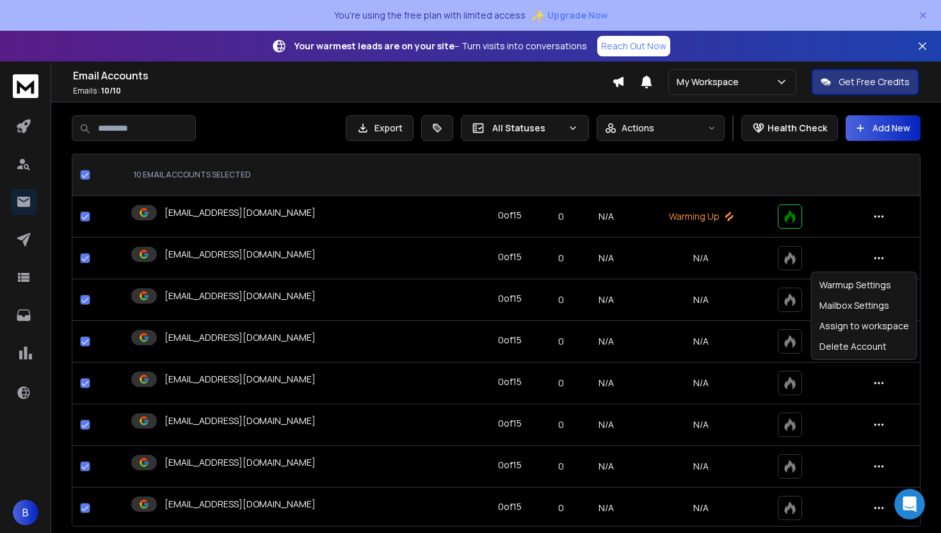
click at [881, 254] on icon at bounding box center [879, 258] width 12 height 12
click at [855, 160] on th at bounding box center [879, 175] width 81 height 42
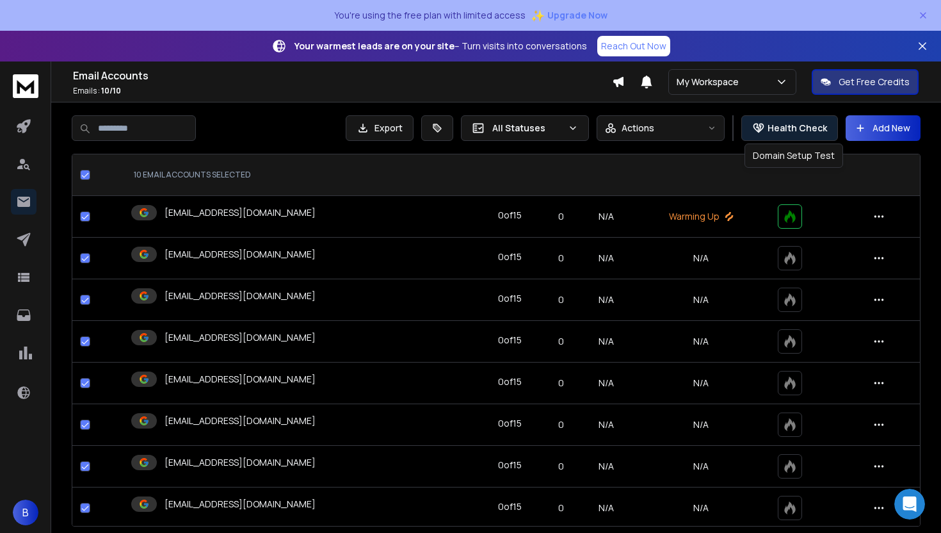
click at [786, 127] on p "Health Check" at bounding box center [798, 128] width 60 height 13
click at [546, 126] on p "All Statuses" at bounding box center [527, 128] width 70 height 13
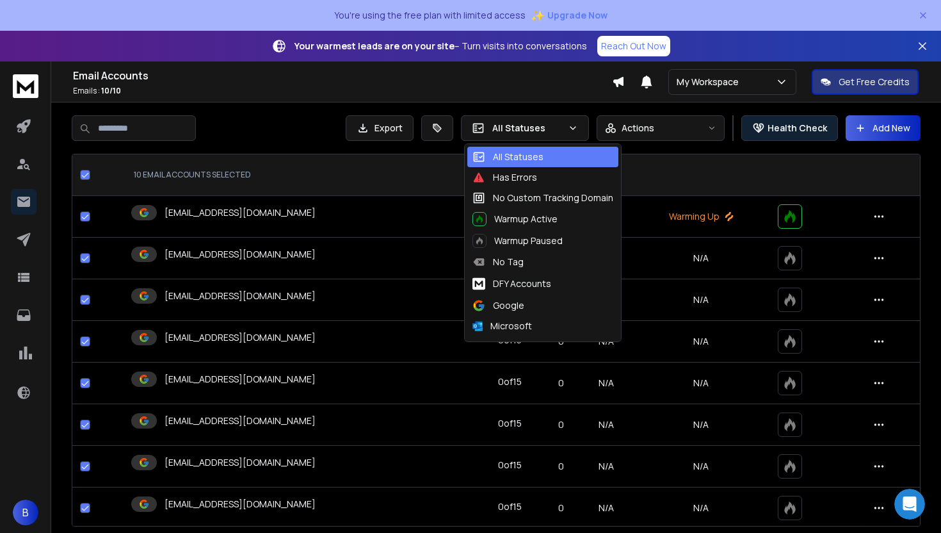
click at [546, 126] on p "All Statuses" at bounding box center [527, 128] width 70 height 13
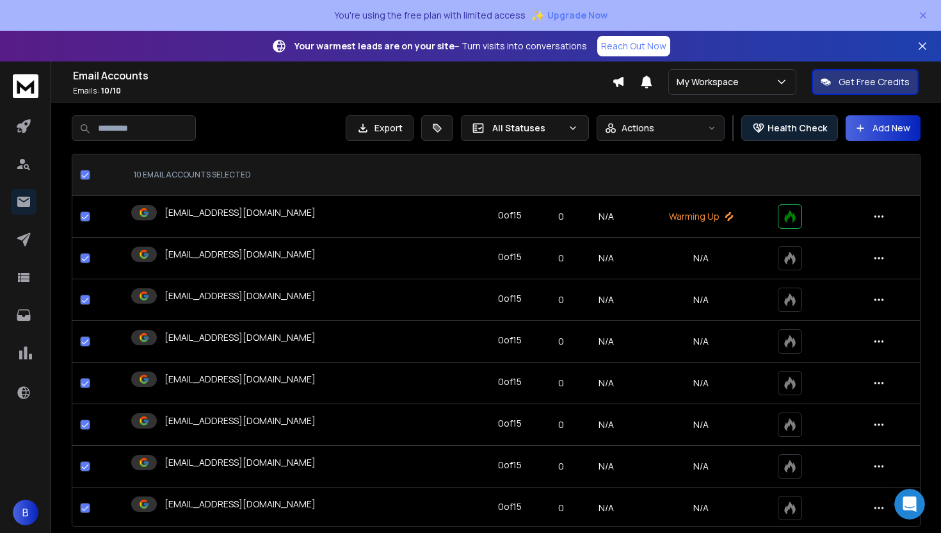
click at [785, 258] on icon at bounding box center [790, 258] width 13 height 13
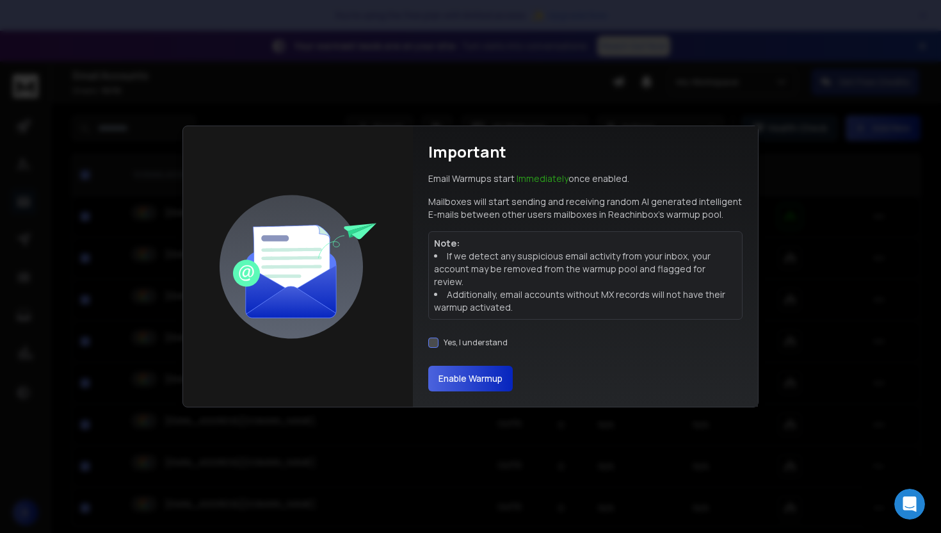
click at [435, 337] on button "Yes, I understand" at bounding box center [433, 342] width 10 height 10
click at [462, 375] on button "Enable Warmup" at bounding box center [470, 379] width 85 height 26
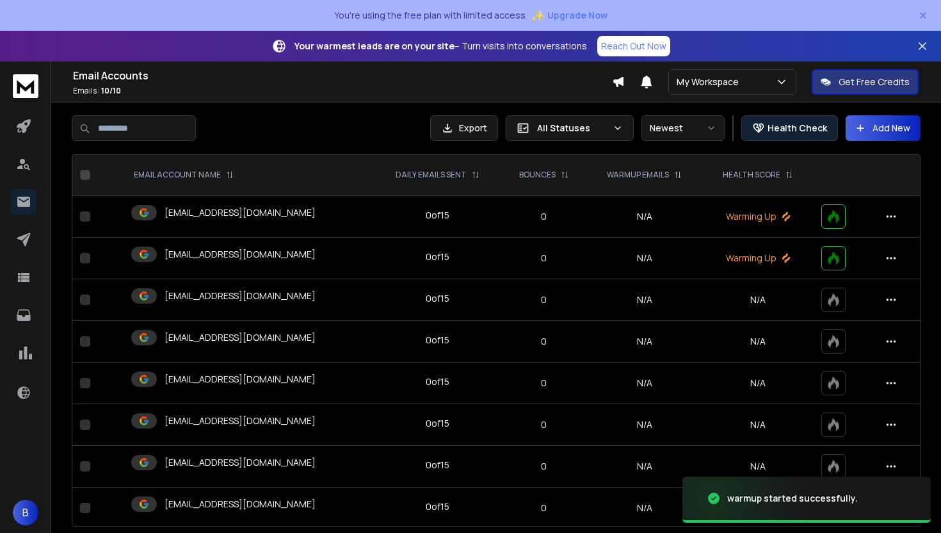
click at [827, 296] on icon at bounding box center [833, 299] width 13 height 13
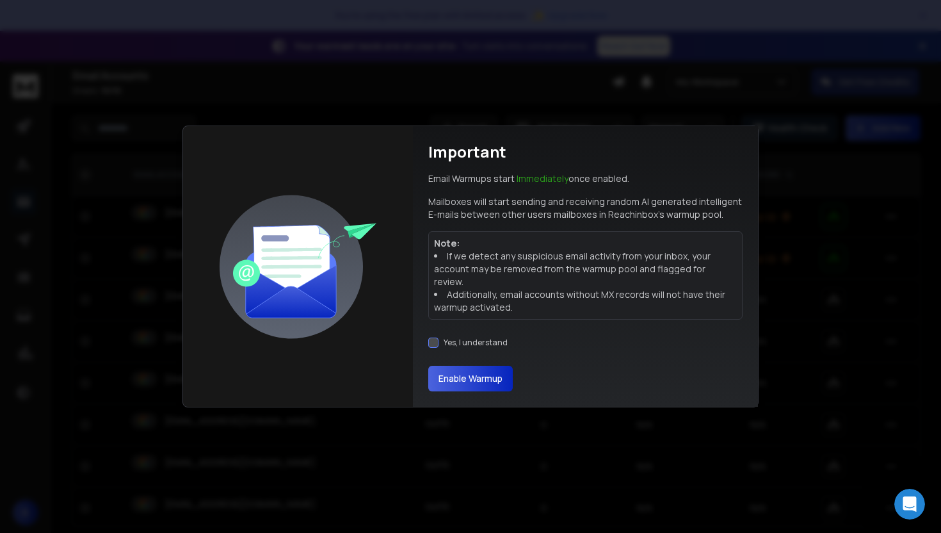
click at [430, 337] on button "Yes, I understand" at bounding box center [433, 342] width 10 height 10
click at [483, 382] on button "Enable Warmup" at bounding box center [470, 379] width 85 height 26
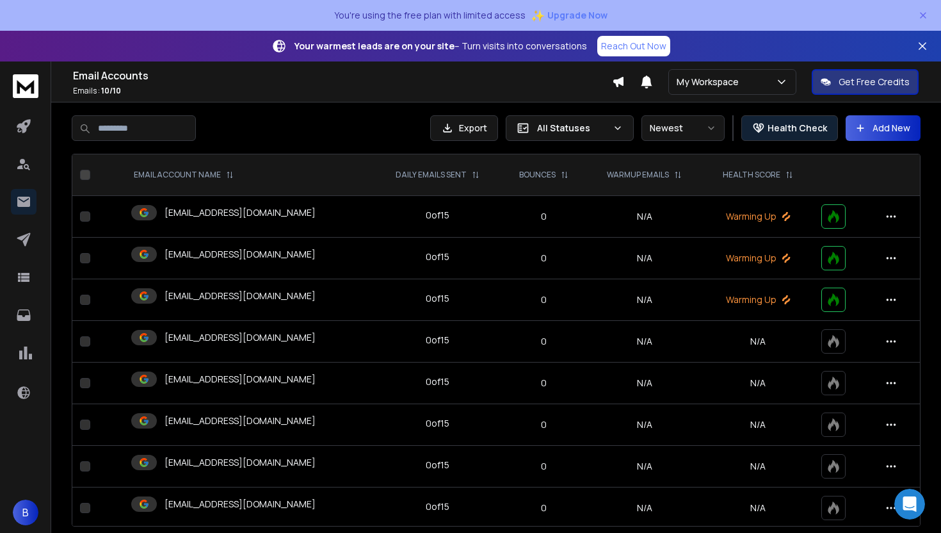
click at [831, 339] on icon at bounding box center [833, 341] width 11 height 13
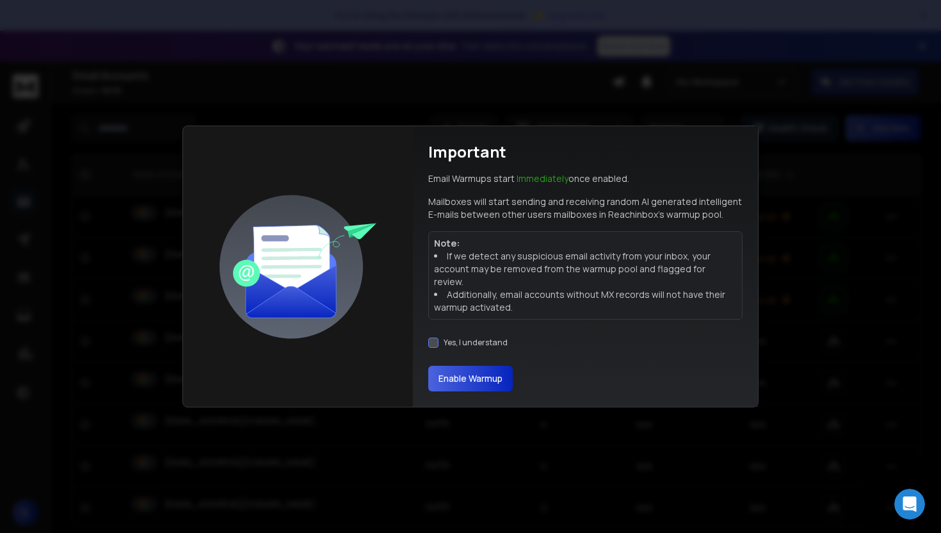
click at [437, 338] on button "Yes, I understand" at bounding box center [433, 342] width 10 height 10
click at [487, 375] on button "Enable Warmup" at bounding box center [470, 379] width 85 height 26
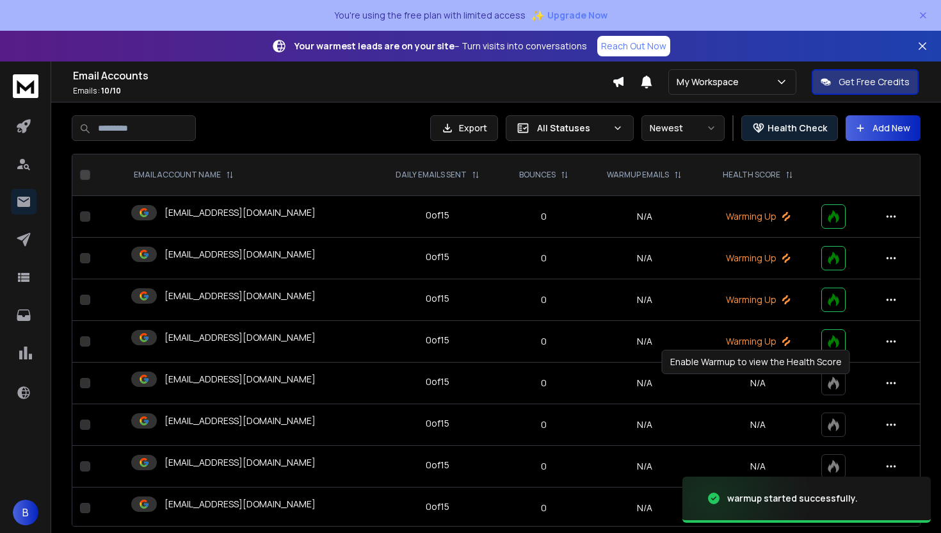
click at [828, 384] on icon at bounding box center [833, 383] width 11 height 13
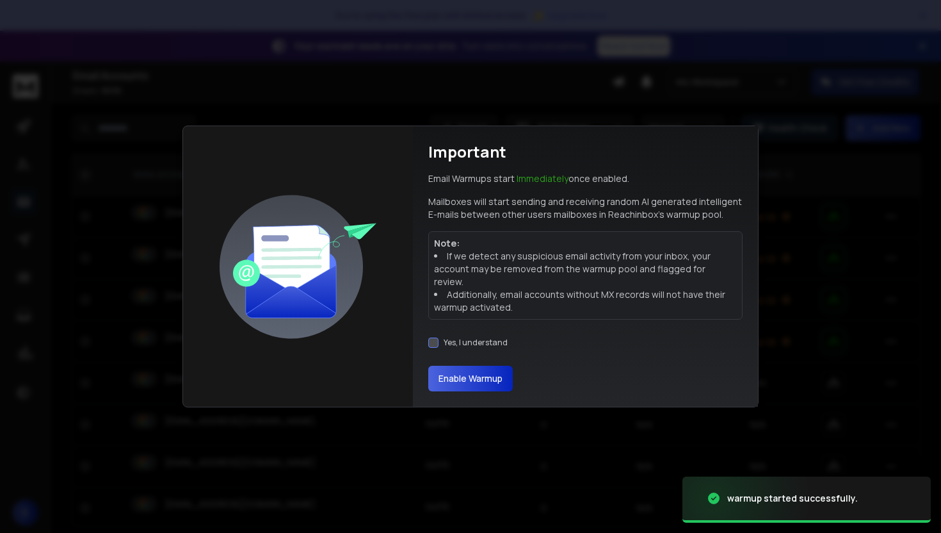
click at [433, 337] on button "Yes, I understand" at bounding box center [433, 342] width 10 height 10
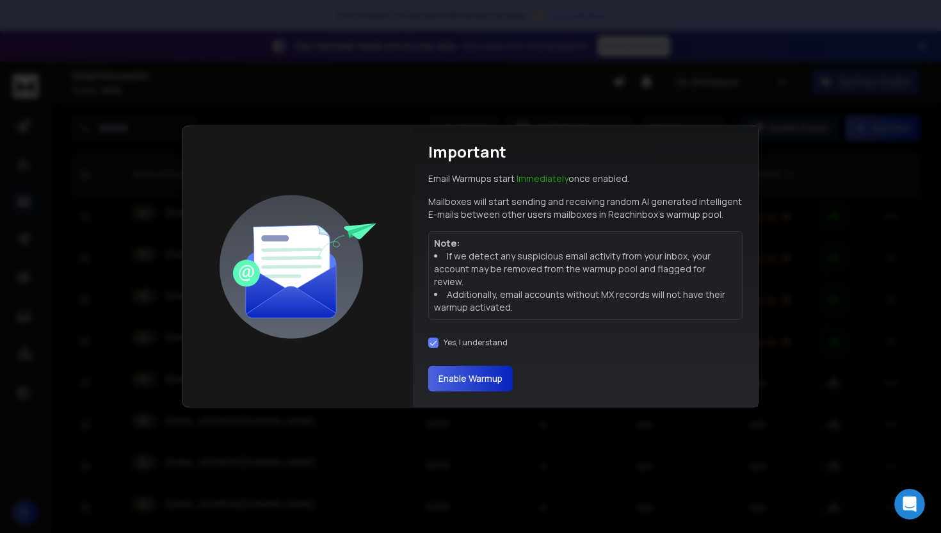
click at [446, 366] on button "Enable Warmup" at bounding box center [470, 379] width 85 height 26
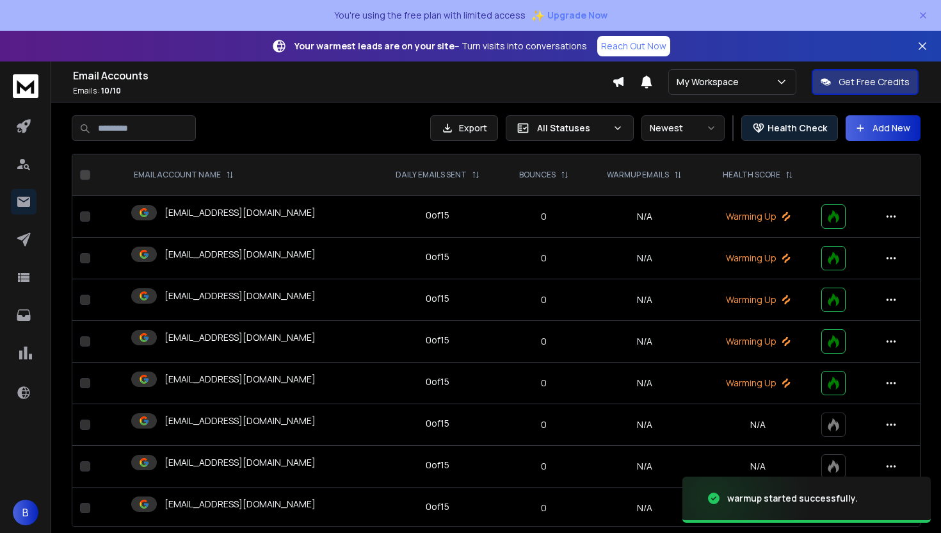
click at [832, 417] on div at bounding box center [834, 424] width 24 height 24
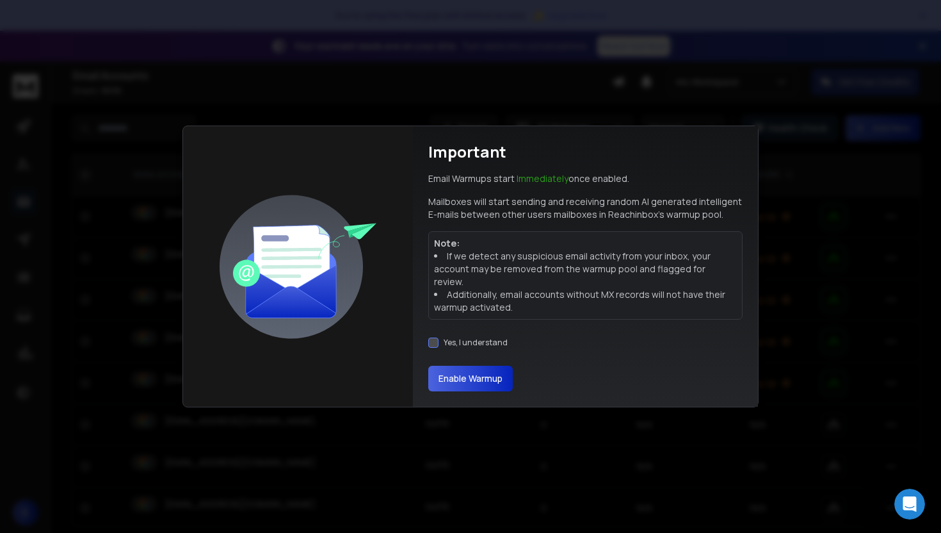
click at [434, 337] on button "Yes, I understand" at bounding box center [433, 342] width 10 height 10
click at [460, 377] on button "Enable Warmup" at bounding box center [470, 379] width 85 height 26
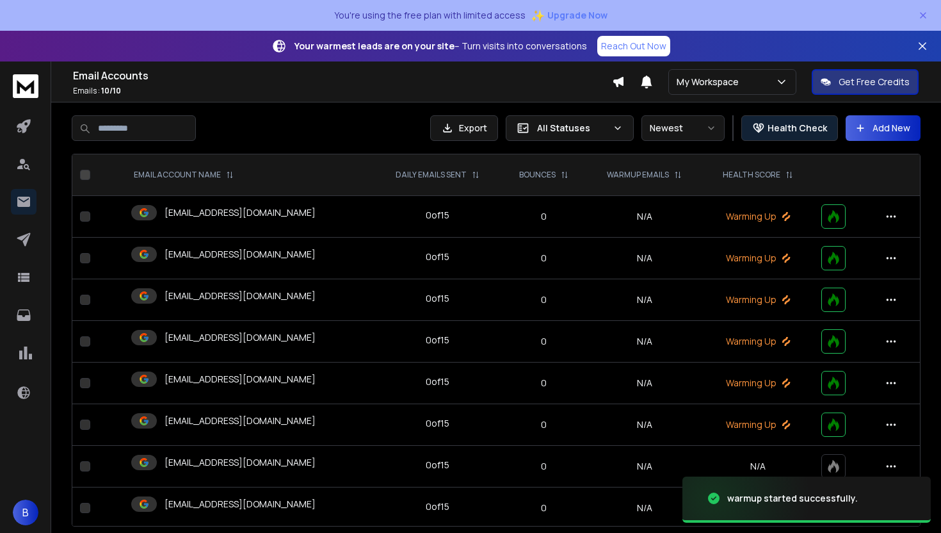
click at [832, 460] on icon at bounding box center [833, 466] width 13 height 13
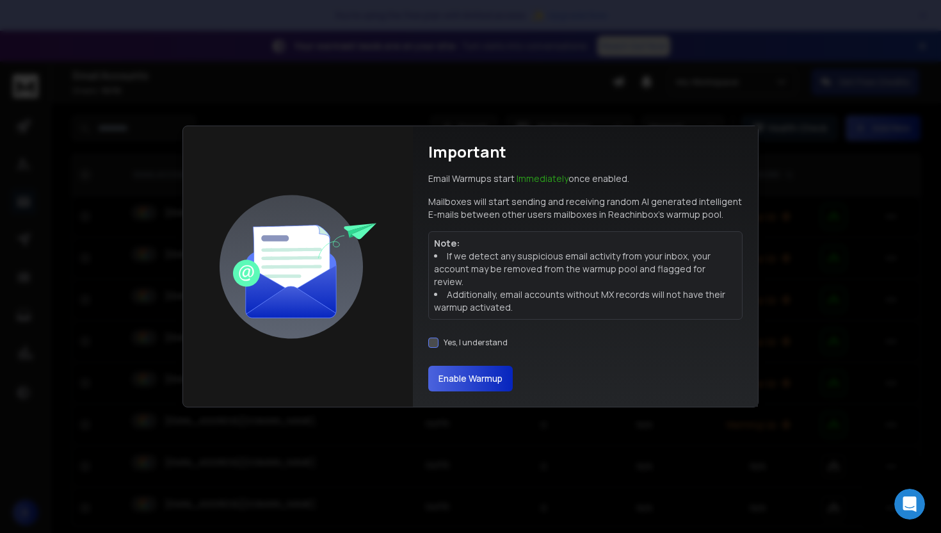
click at [435, 337] on button "Yes, I understand" at bounding box center [433, 342] width 10 height 10
click at [456, 369] on button "Enable Warmup" at bounding box center [470, 379] width 85 height 26
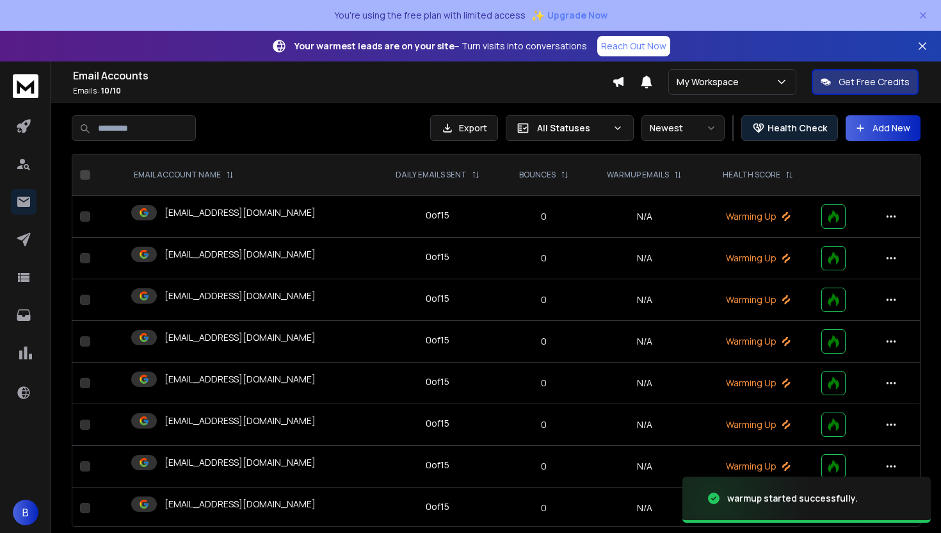
scroll to position [96, 0]
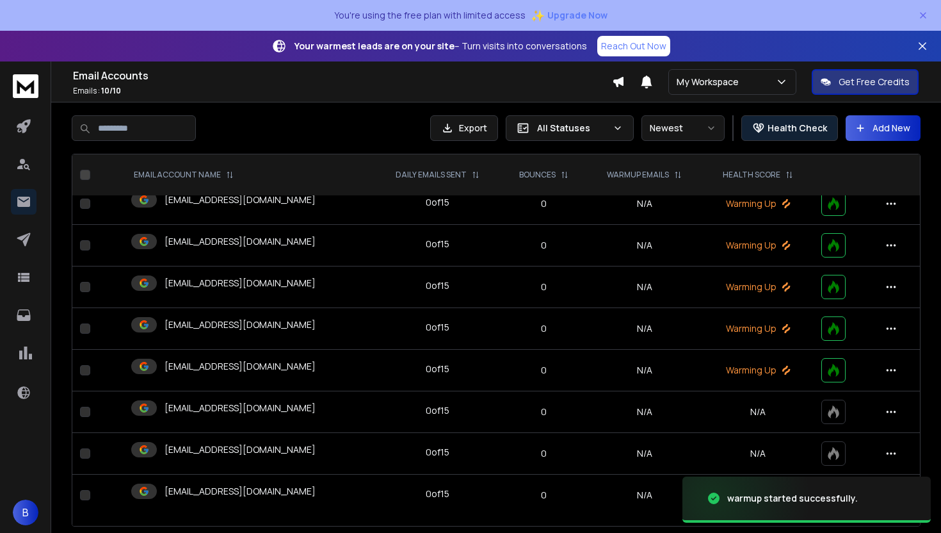
click at [834, 411] on icon at bounding box center [833, 411] width 13 height 13
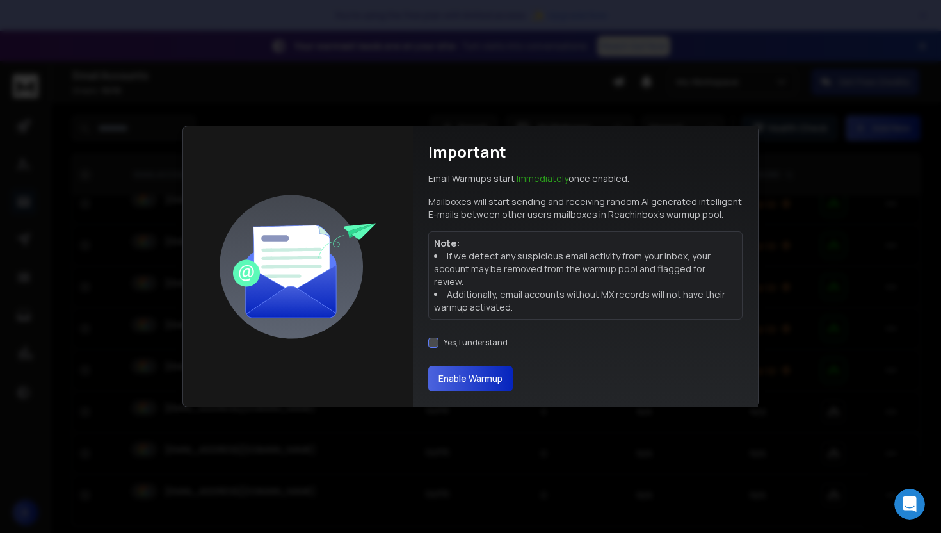
click at [430, 337] on button "Yes, I understand" at bounding box center [433, 342] width 10 height 10
click at [473, 377] on button "Enable Warmup" at bounding box center [470, 379] width 85 height 26
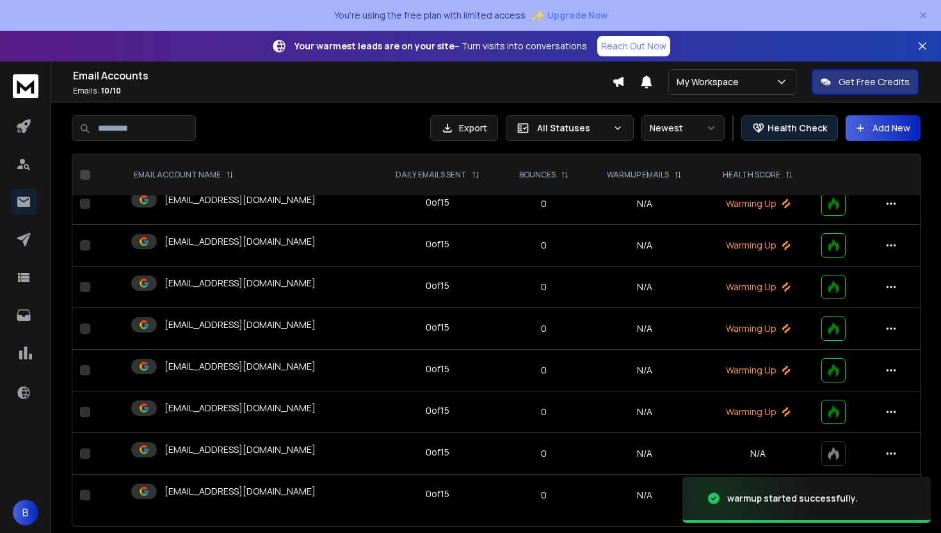
click at [830, 451] on icon at bounding box center [833, 453] width 11 height 13
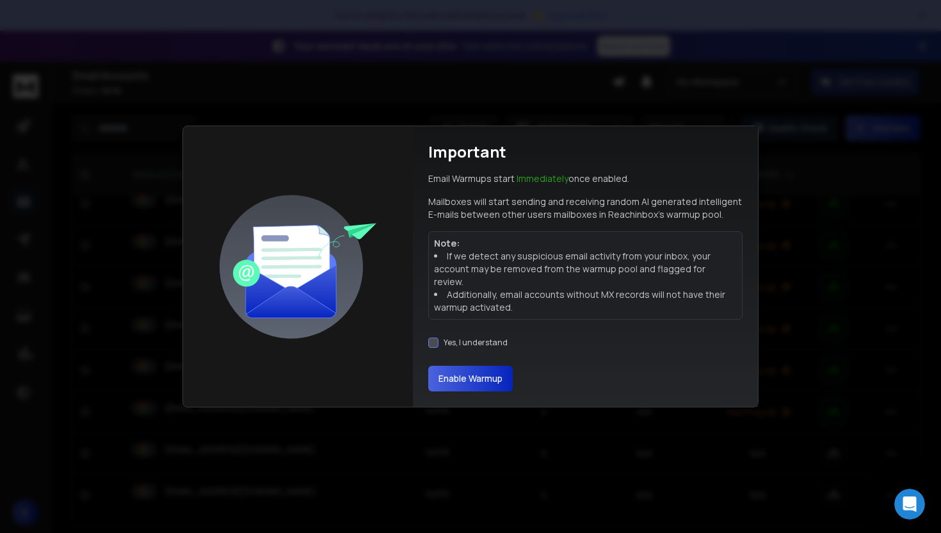
click at [432, 338] on button "Yes, I understand" at bounding box center [433, 342] width 10 height 10
click at [460, 368] on button "Enable Warmup" at bounding box center [470, 379] width 85 height 26
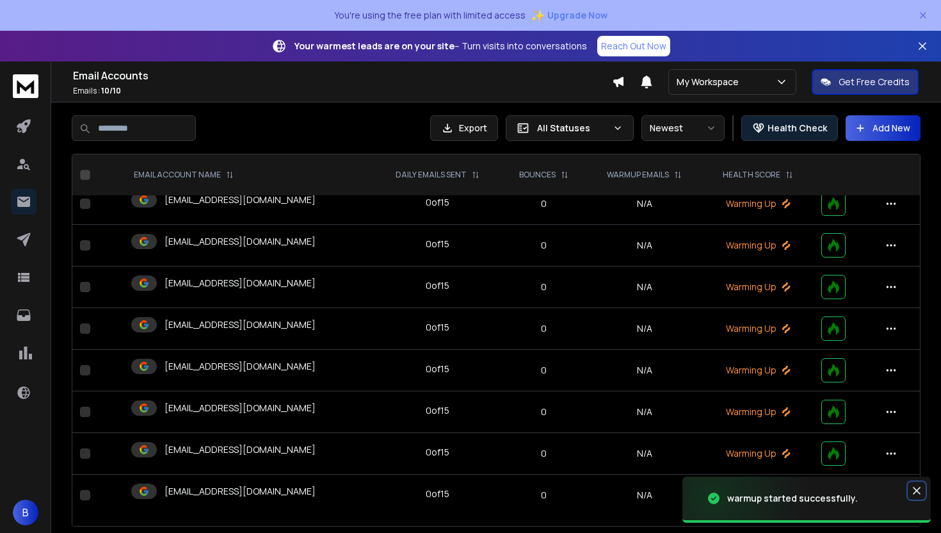
click at [914, 487] on icon "Notifications (F8)" at bounding box center [917, 490] width 6 height 6
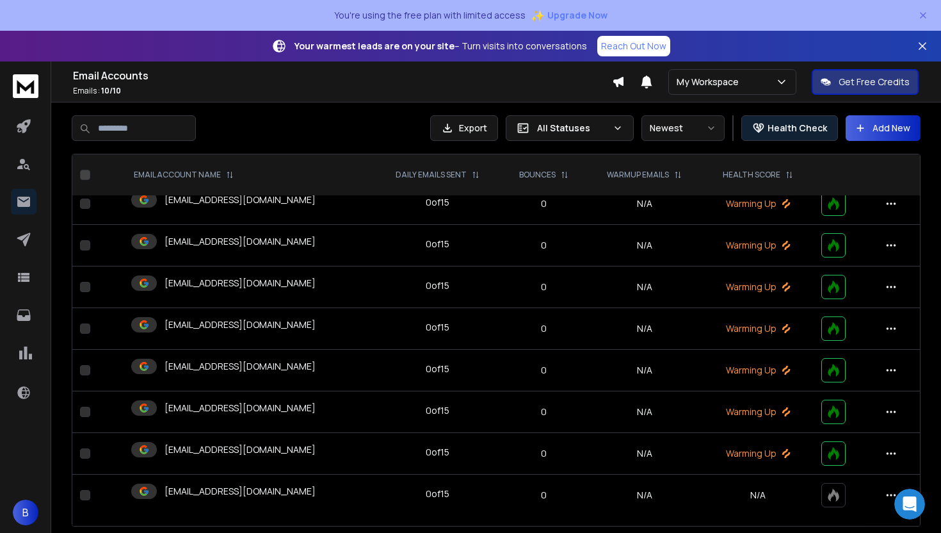
click at [829, 492] on icon at bounding box center [833, 495] width 11 height 13
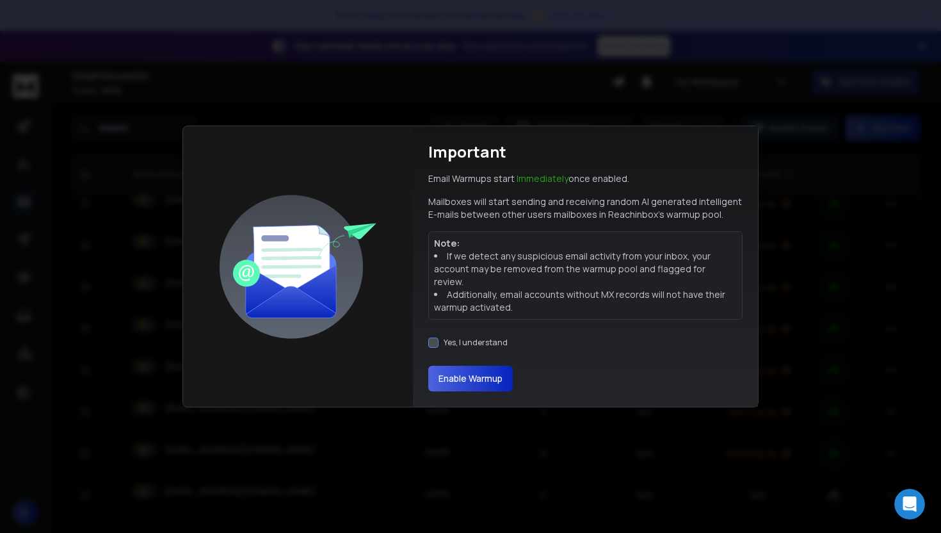
click at [441, 337] on div "Yes, I understand" at bounding box center [467, 342] width 79 height 10
click at [433, 337] on button "Yes, I understand" at bounding box center [433, 342] width 10 height 10
click at [466, 376] on button "Enable Warmup" at bounding box center [470, 379] width 85 height 26
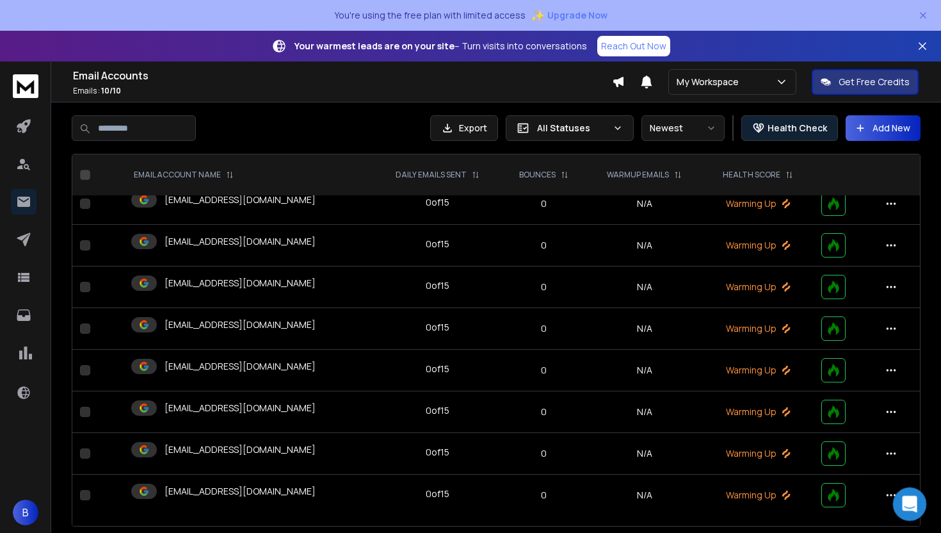
click at [909, 508] on icon "Open Intercom Messenger" at bounding box center [908, 502] width 21 height 21
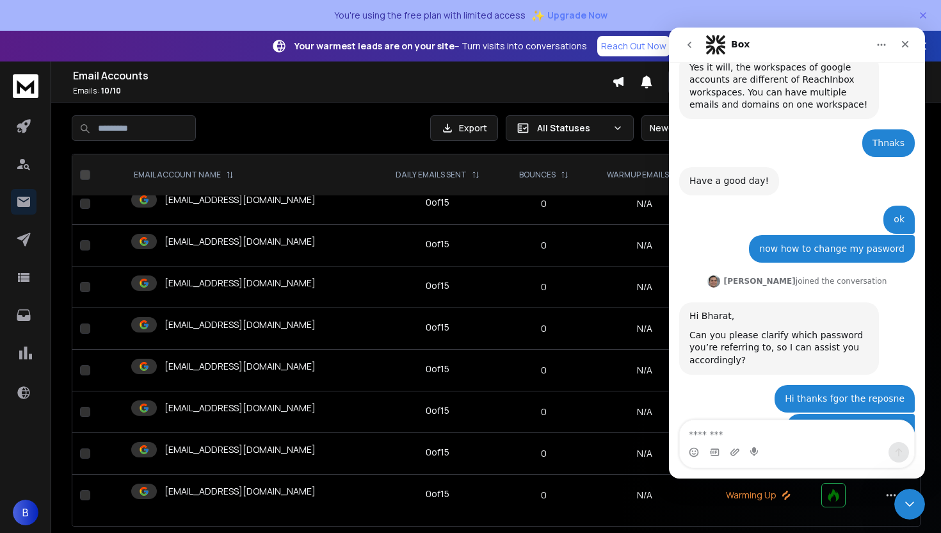
scroll to position [2736, 0]
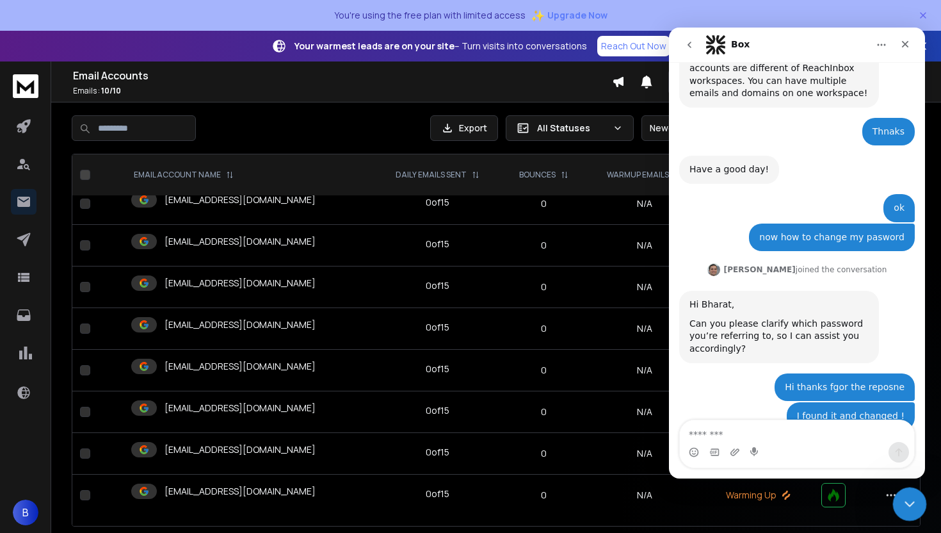
click at [913, 505] on icon "Close Intercom Messenger" at bounding box center [907, 501] width 15 height 15
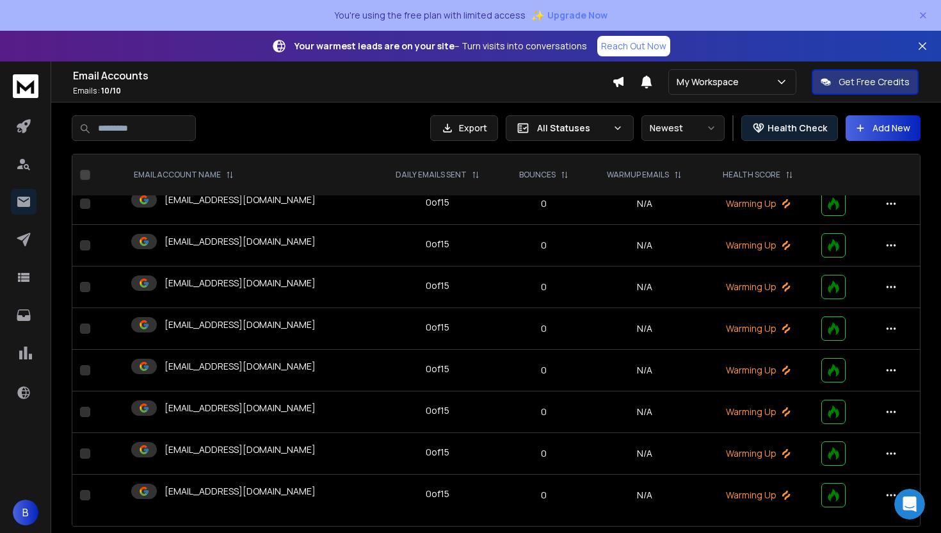
scroll to position [2769, 0]
